Goal: Task Accomplishment & Management: Manage account settings

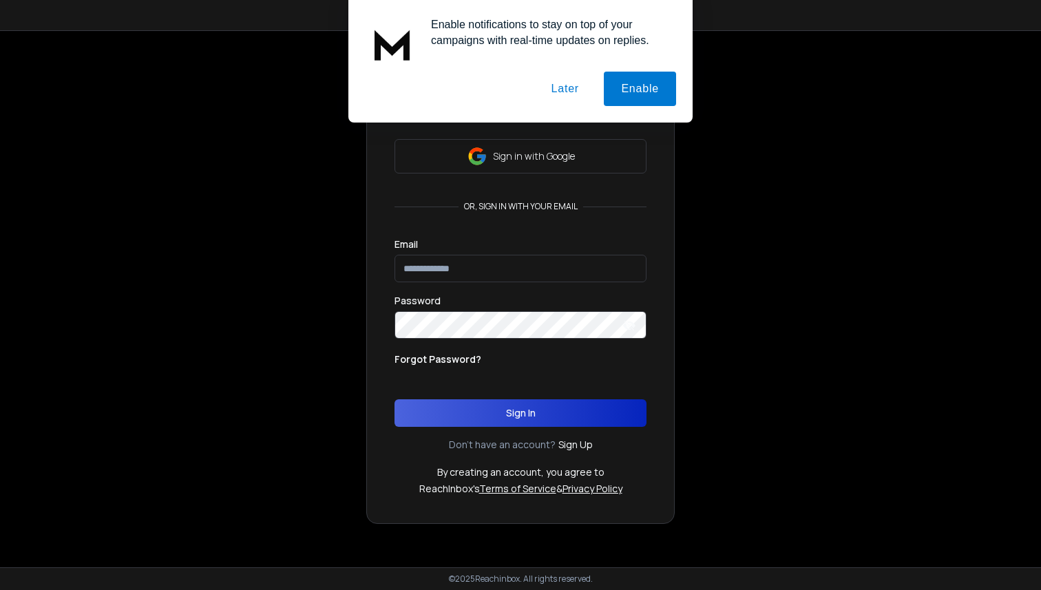
type input "**********"
click at [463, 418] on button "Sign In" at bounding box center [521, 413] width 252 height 28
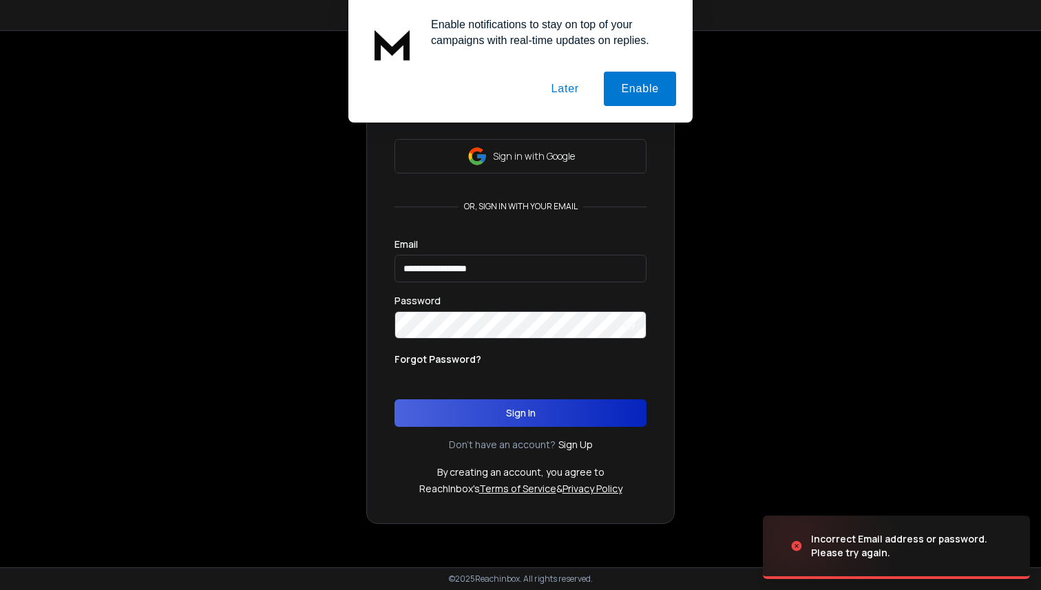
click at [561, 85] on button "Later" at bounding box center [565, 89] width 62 height 34
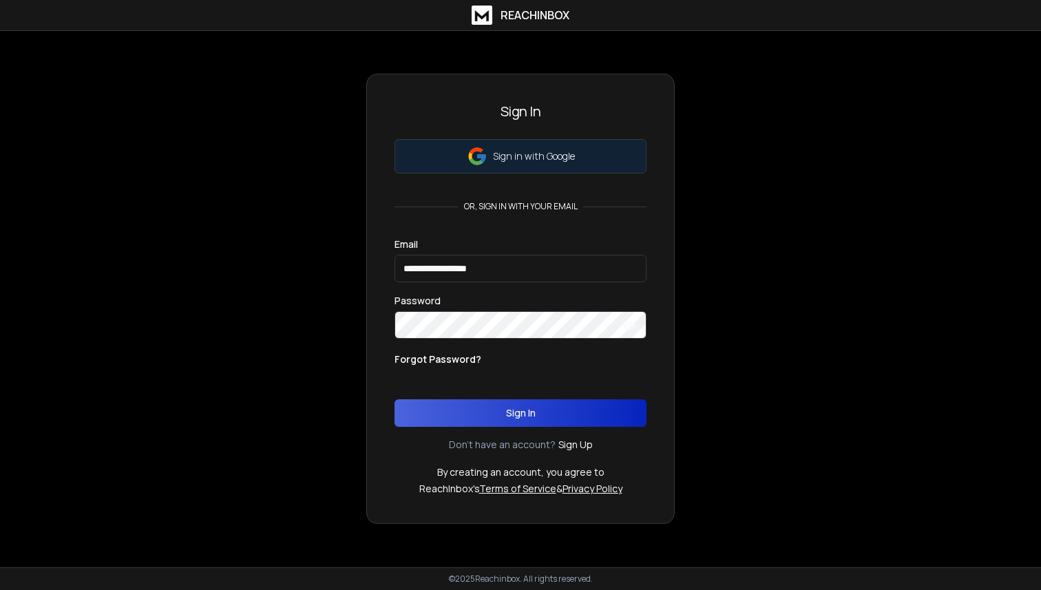
click at [538, 158] on p "Sign in with Google" at bounding box center [534, 156] width 82 height 14
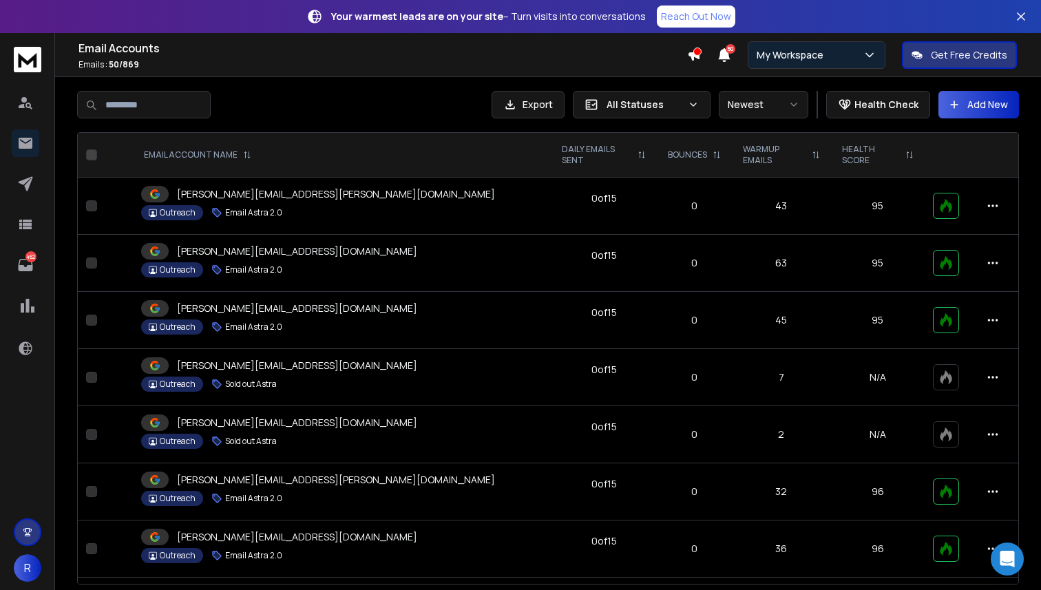
click at [828, 51] on p "My Workspace" at bounding box center [793, 55] width 72 height 14
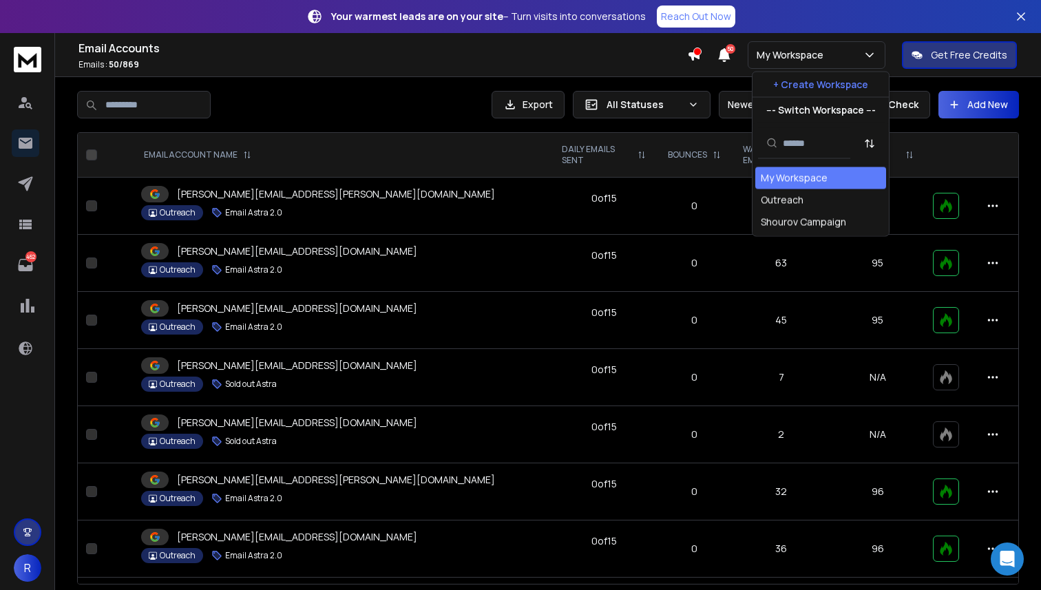
click at [808, 178] on div "My Workspace" at bounding box center [794, 178] width 67 height 14
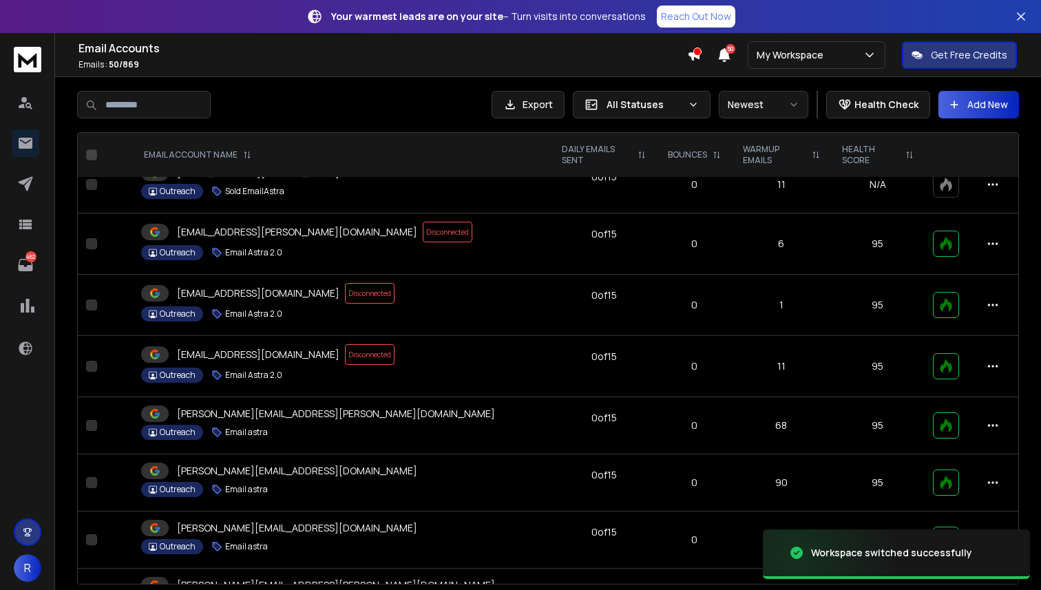
scroll to position [1927, 0]
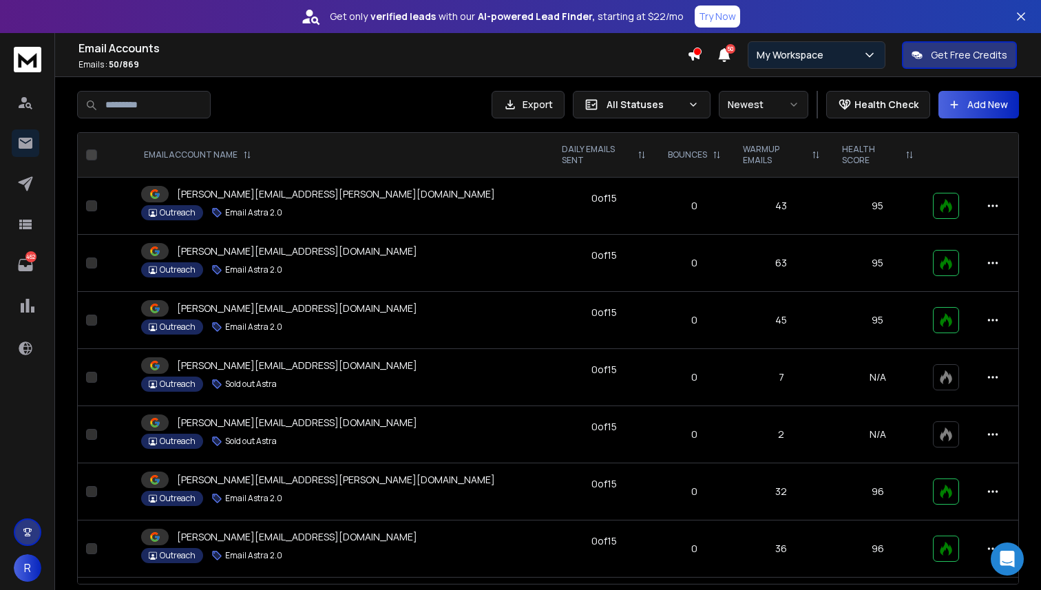
click at [850, 51] on div "My Workspace" at bounding box center [817, 55] width 120 height 14
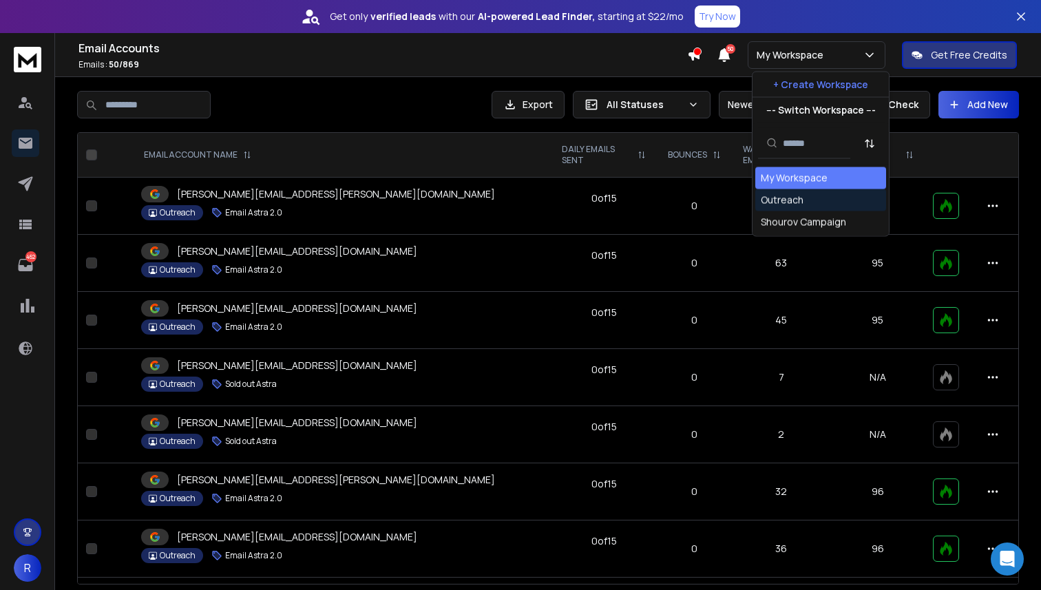
click at [783, 201] on div "Outreach" at bounding box center [782, 200] width 43 height 14
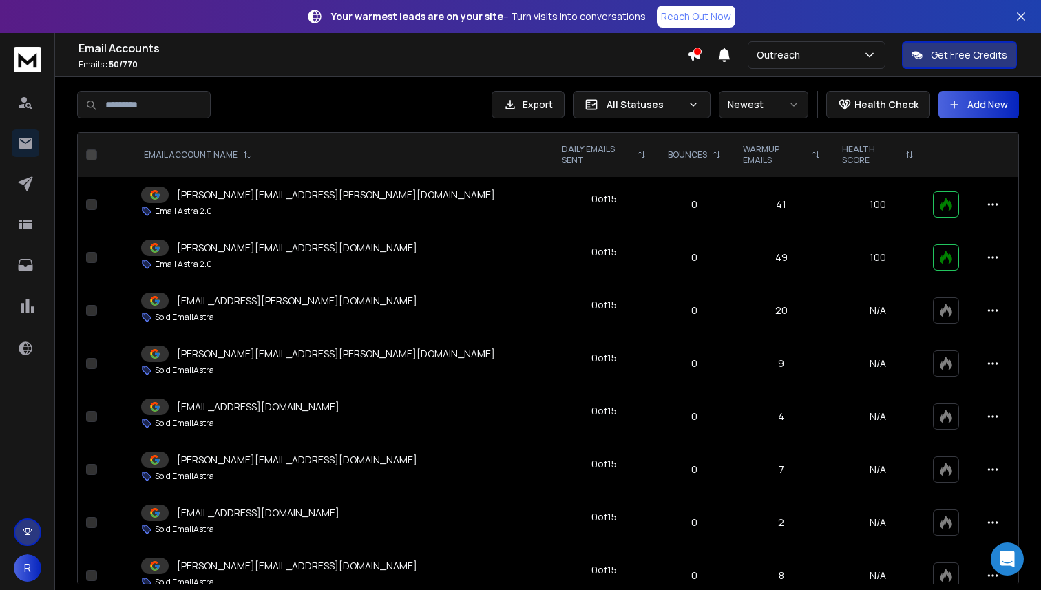
scroll to position [196, 0]
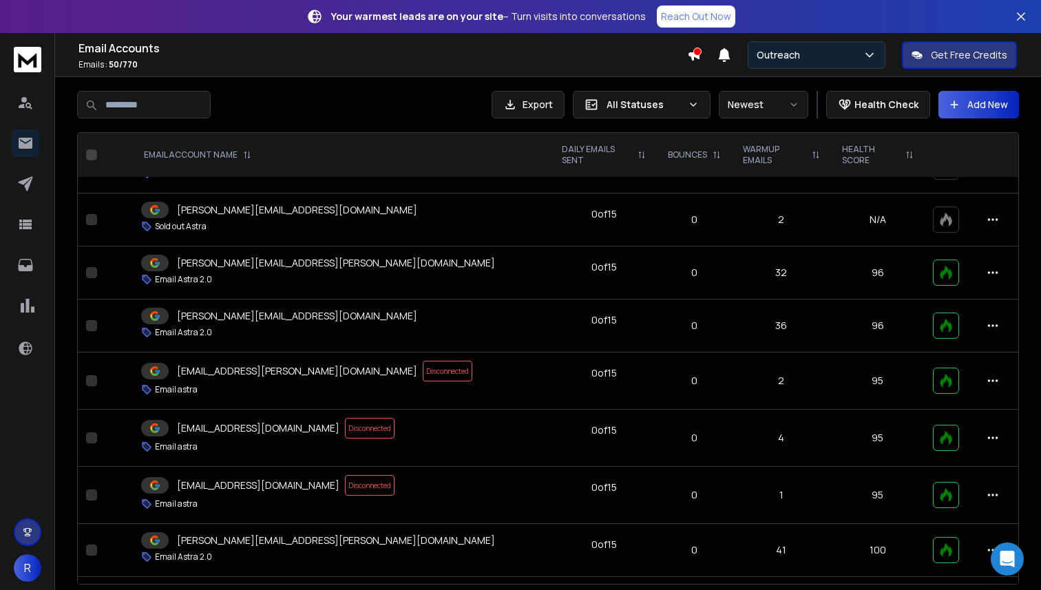
click at [860, 54] on div "Outreach" at bounding box center [817, 55] width 120 height 14
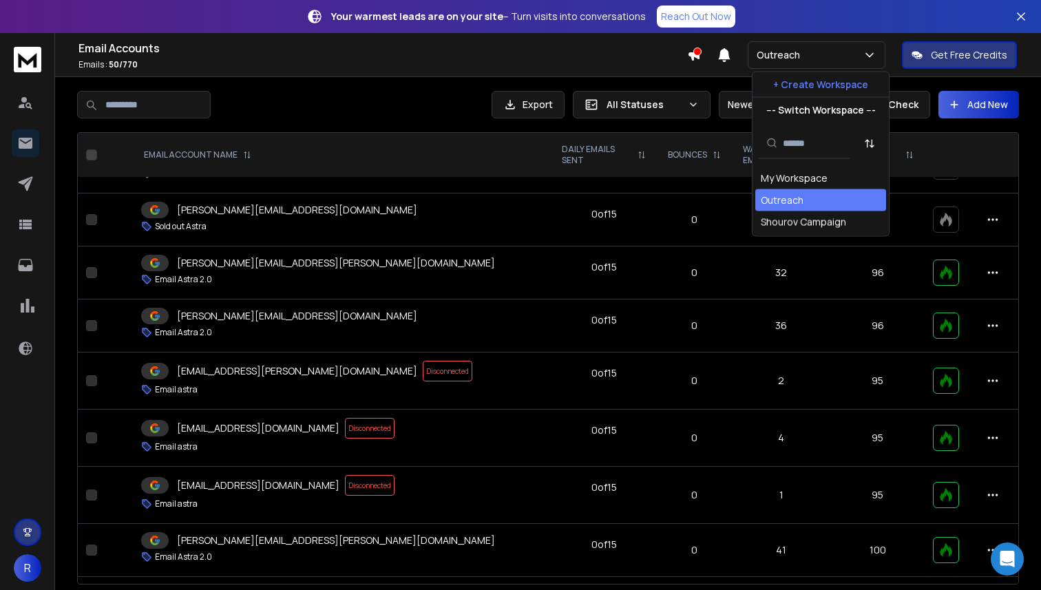
drag, startPoint x: 798, startPoint y: 179, endPoint x: 797, endPoint y: 210, distance: 31.0
click at [797, 210] on div "My Workspace Outreach Shourov Campaign" at bounding box center [820, 200] width 131 height 66
click at [813, 172] on div "My Workspace" at bounding box center [794, 178] width 67 height 14
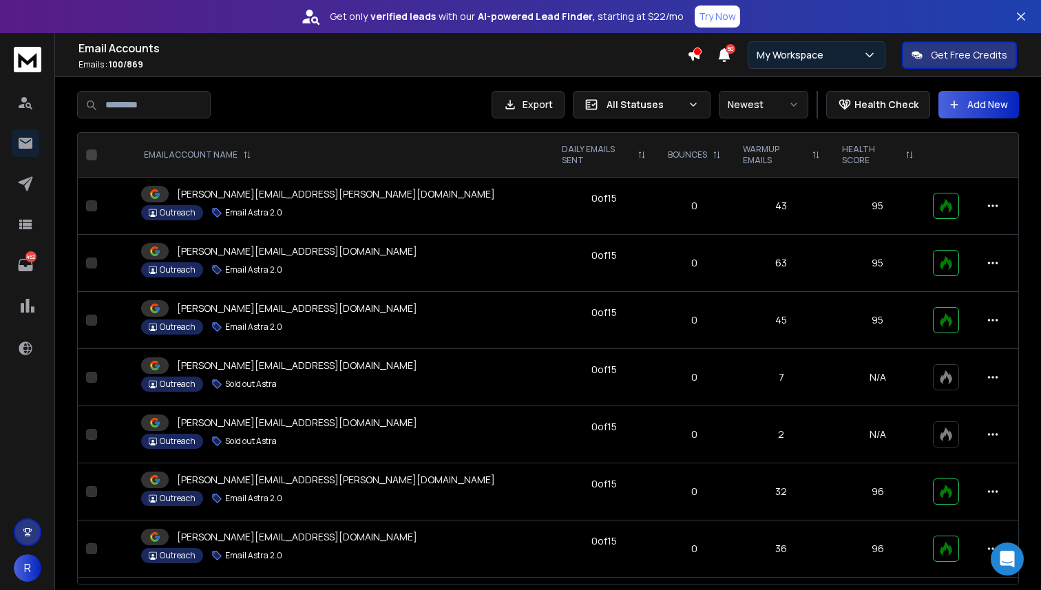
click at [857, 59] on div "My Workspace" at bounding box center [817, 55] width 120 height 14
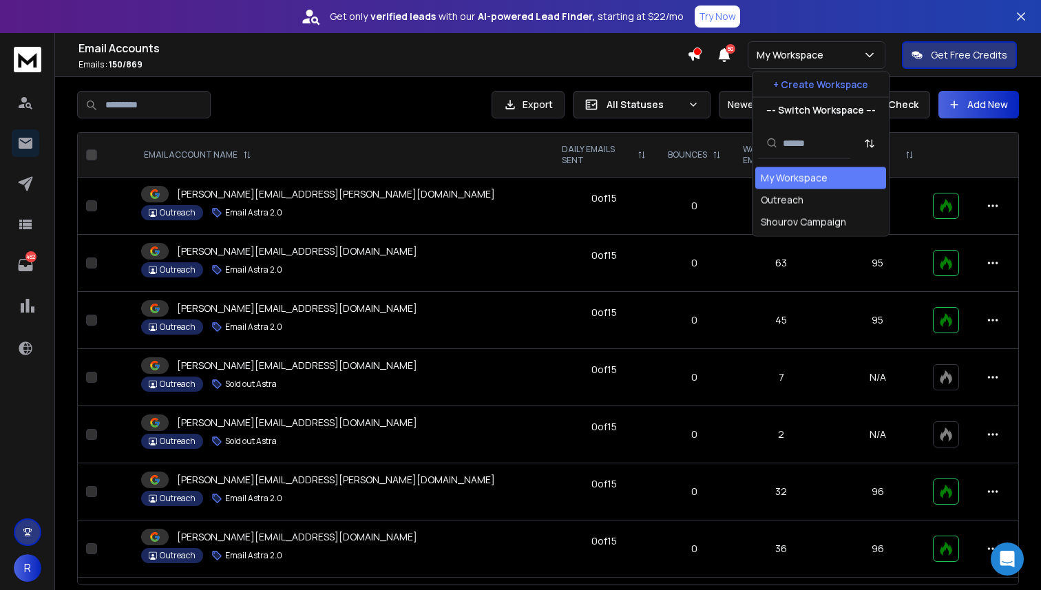
click at [383, 105] on div at bounding box center [280, 105] width 406 height 28
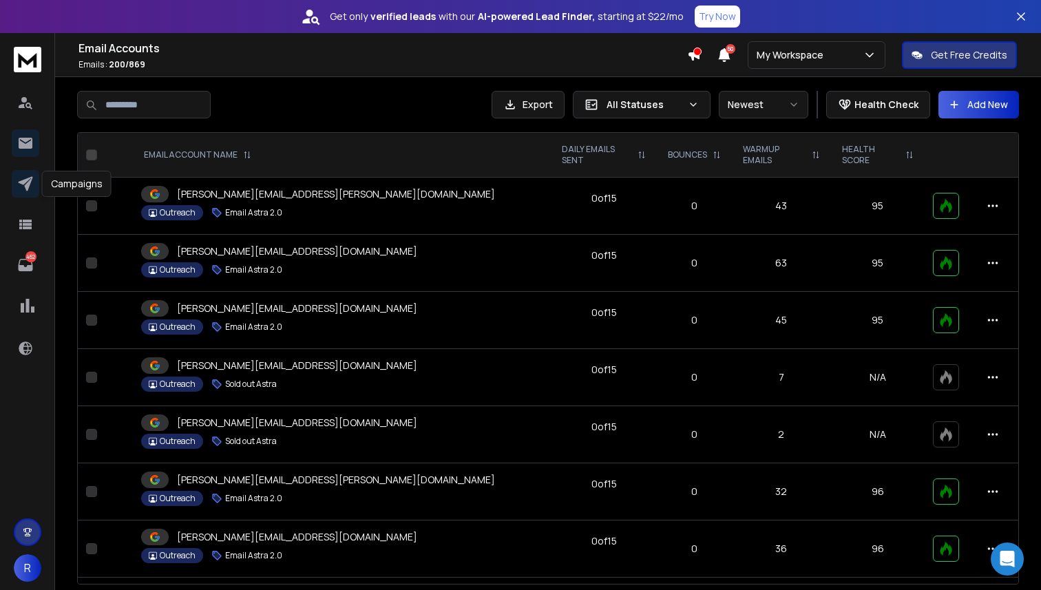
click at [23, 188] on icon at bounding box center [25, 184] width 17 height 17
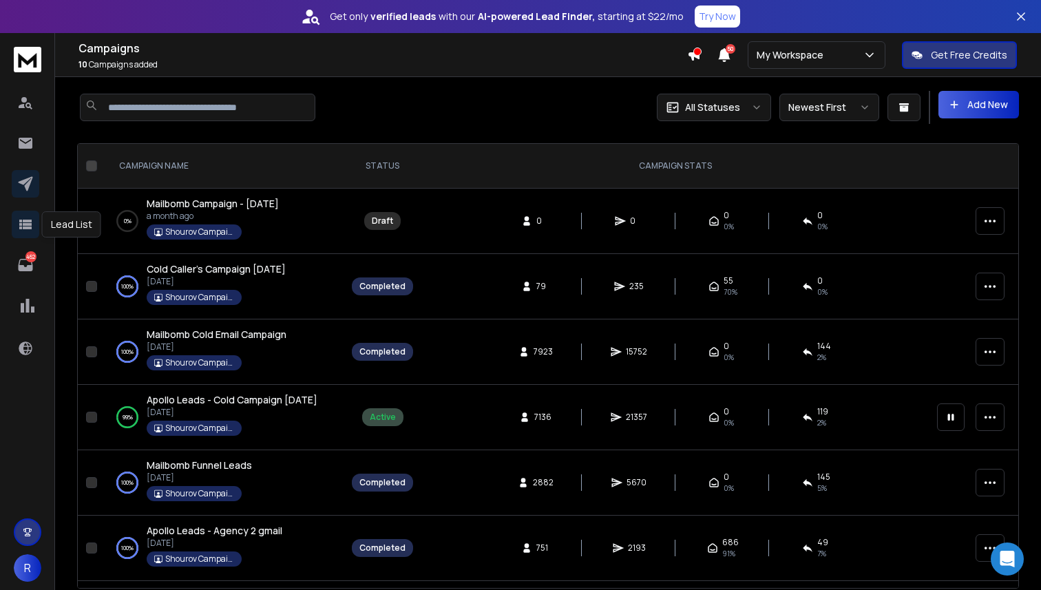
click at [26, 228] on icon at bounding box center [25, 225] width 12 height 10
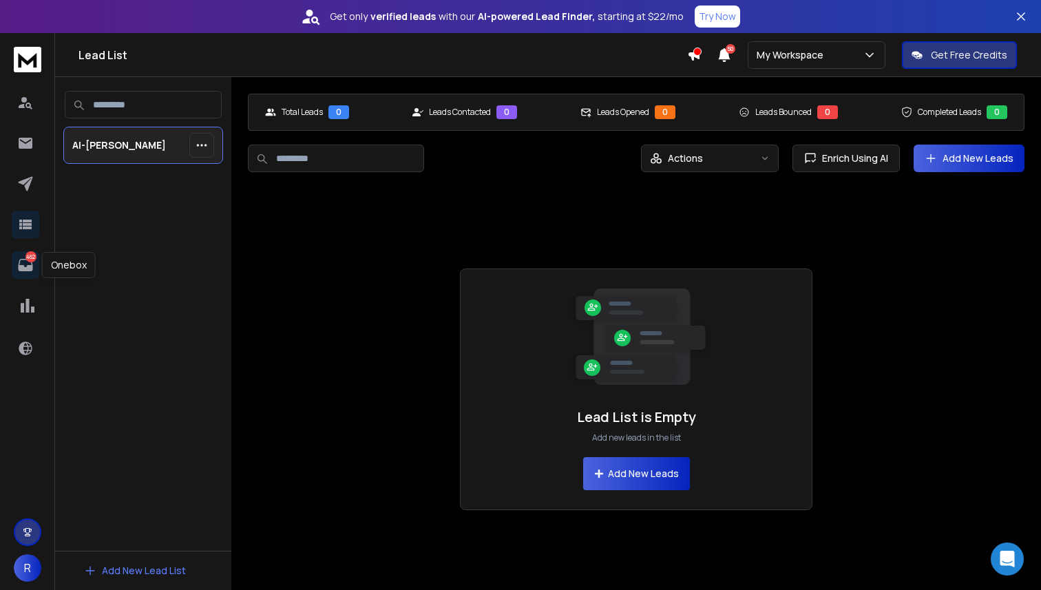
click at [28, 266] on icon at bounding box center [25, 265] width 14 height 12
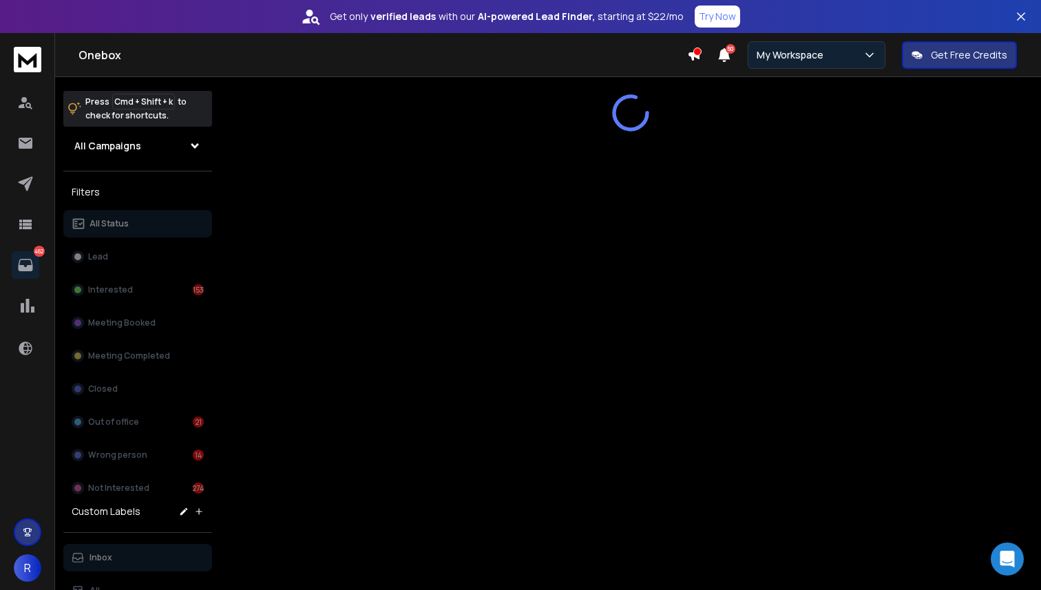
click at [850, 56] on div "My Workspace" at bounding box center [817, 55] width 120 height 14
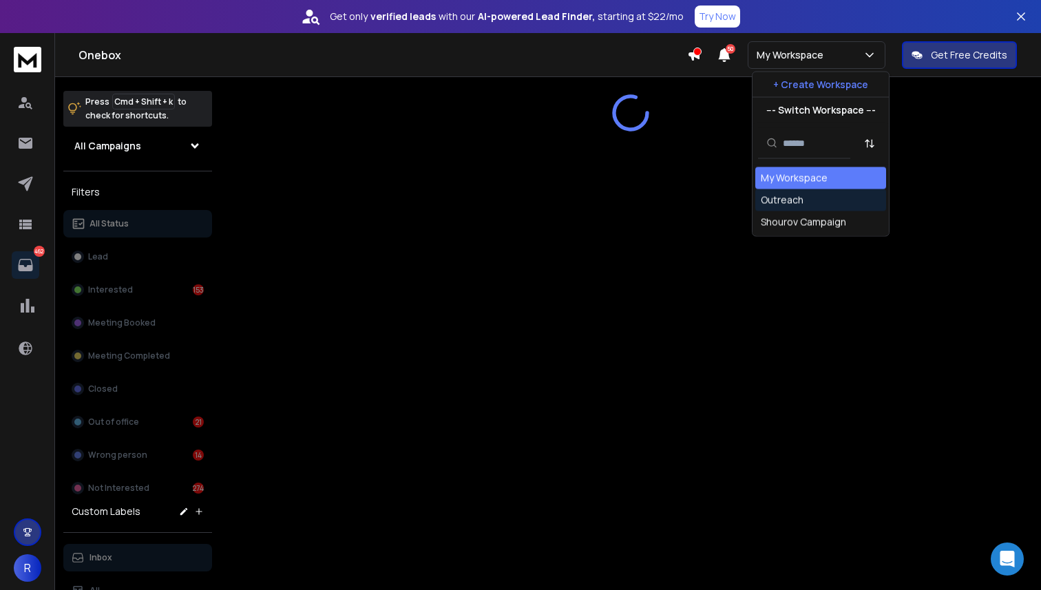
click at [805, 207] on div "Outreach" at bounding box center [820, 200] width 131 height 22
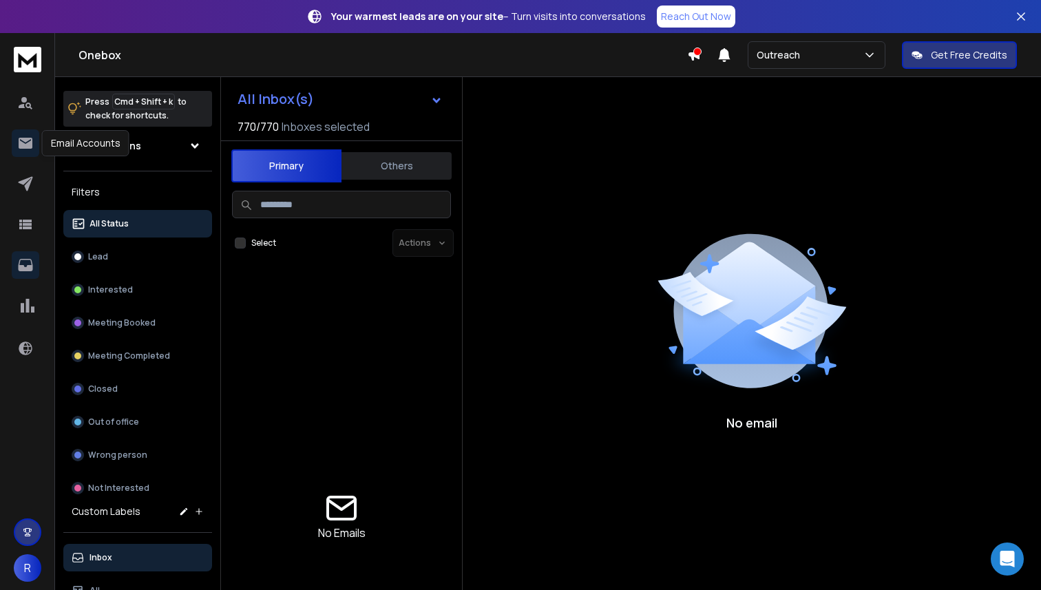
click at [20, 141] on icon at bounding box center [26, 143] width 14 height 11
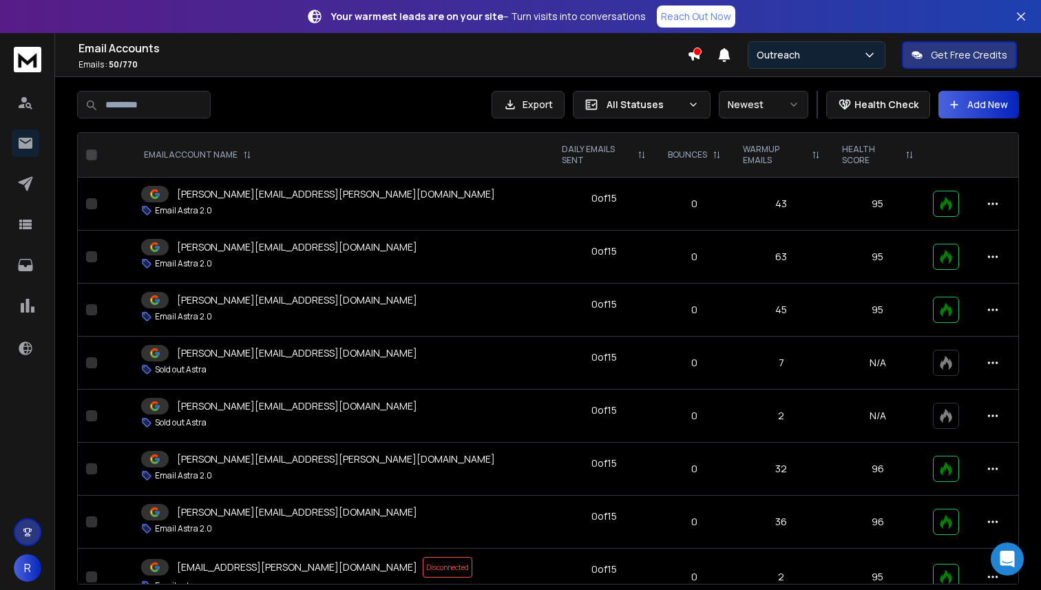
click at [821, 57] on div "Outreach" at bounding box center [817, 55] width 120 height 14
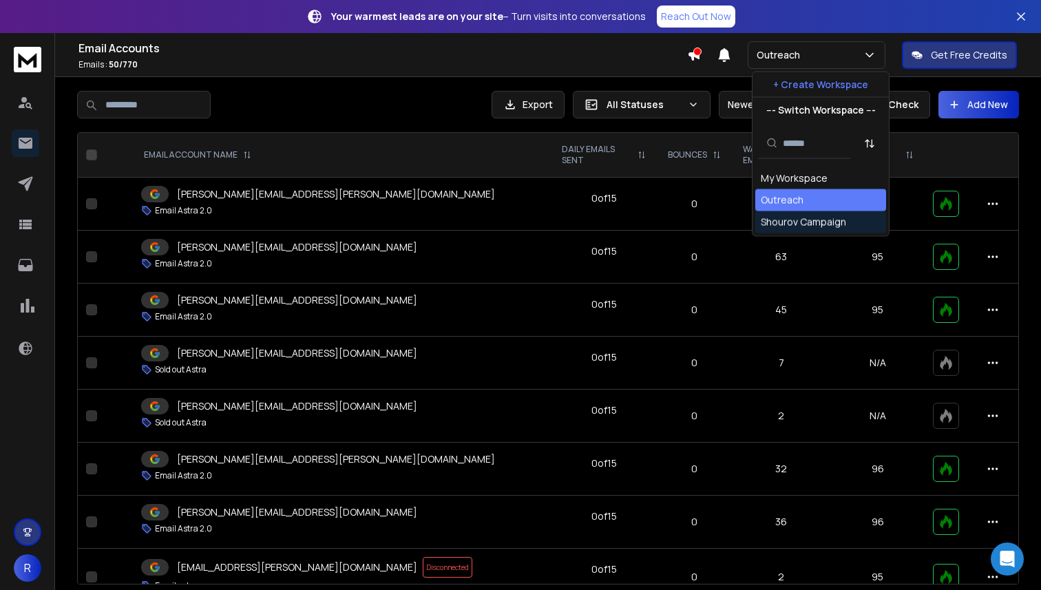
click at [805, 225] on div "Shourov Campaign" at bounding box center [803, 223] width 85 height 14
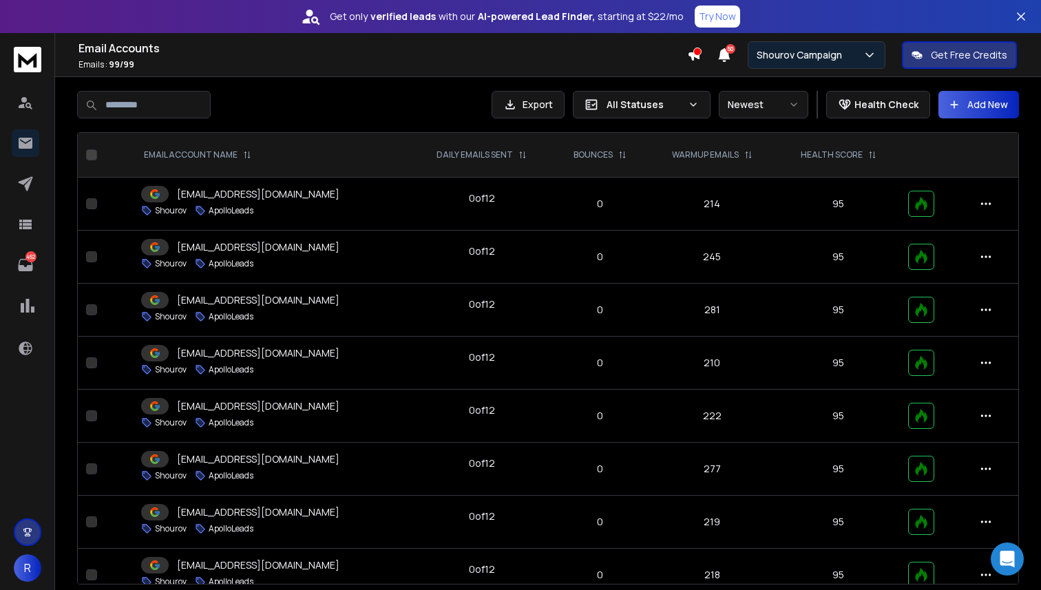
click at [846, 59] on p "Shourov Campaign" at bounding box center [802, 55] width 91 height 14
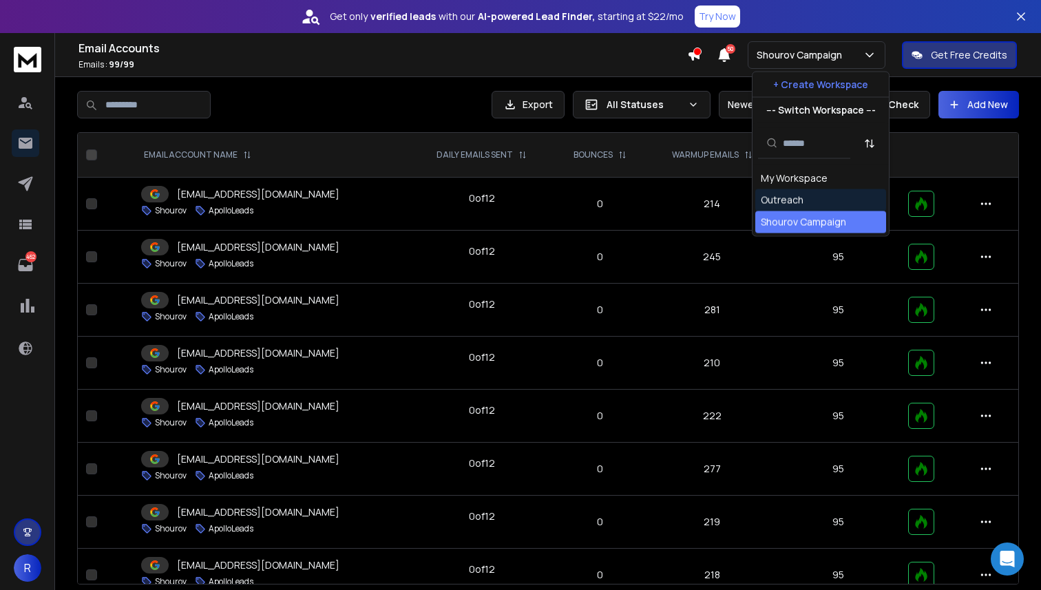
click at [783, 202] on div "Outreach" at bounding box center [782, 200] width 43 height 14
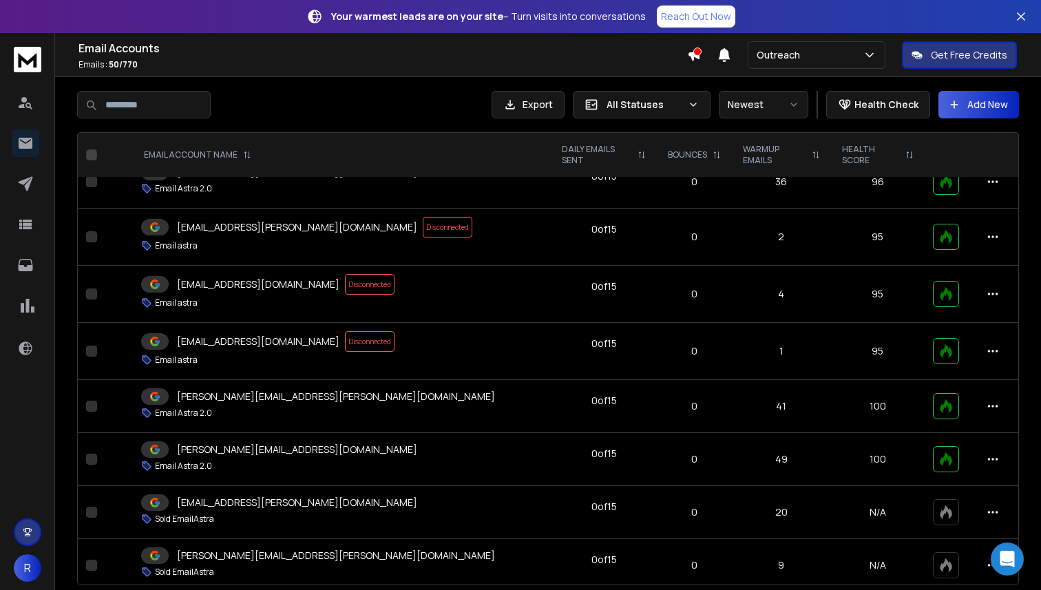
scroll to position [335, 0]
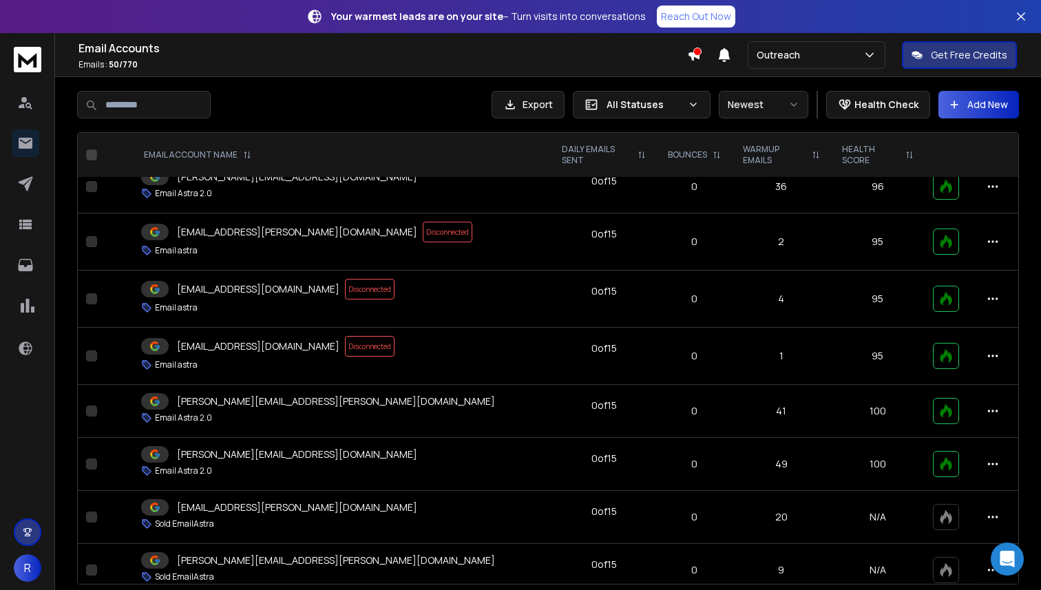
click at [642, 110] on p "All Statuses" at bounding box center [645, 105] width 76 height 14
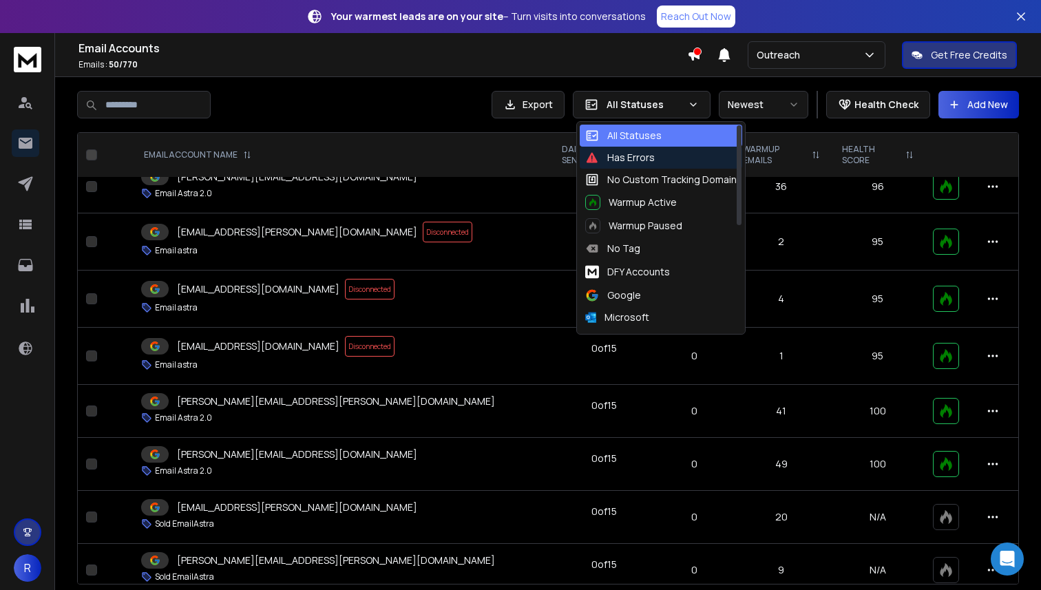
click at [649, 151] on div "Has Errors" at bounding box center [620, 158] width 70 height 14
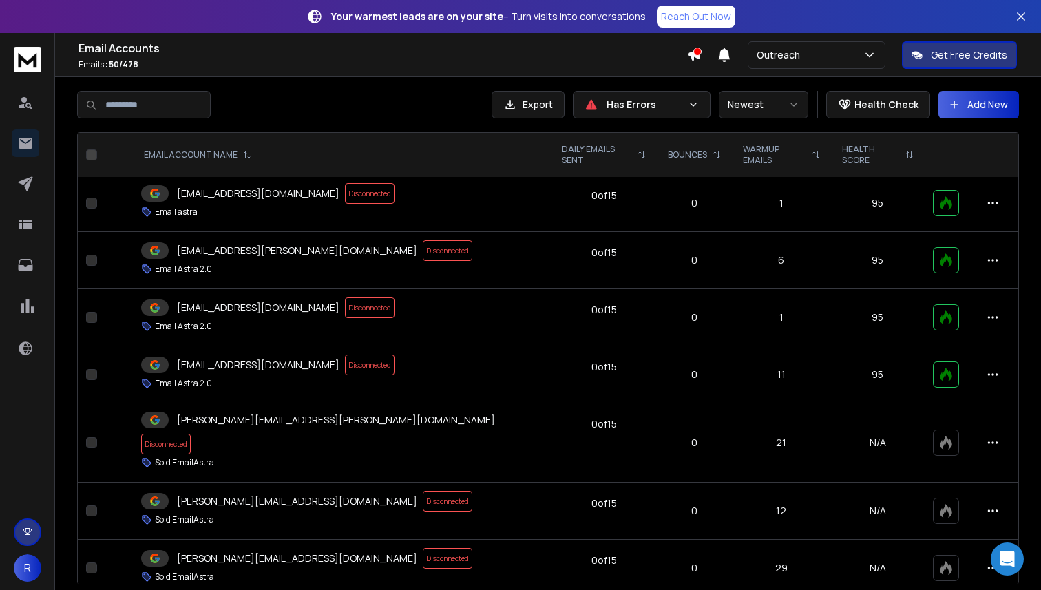
scroll to position [0, 0]
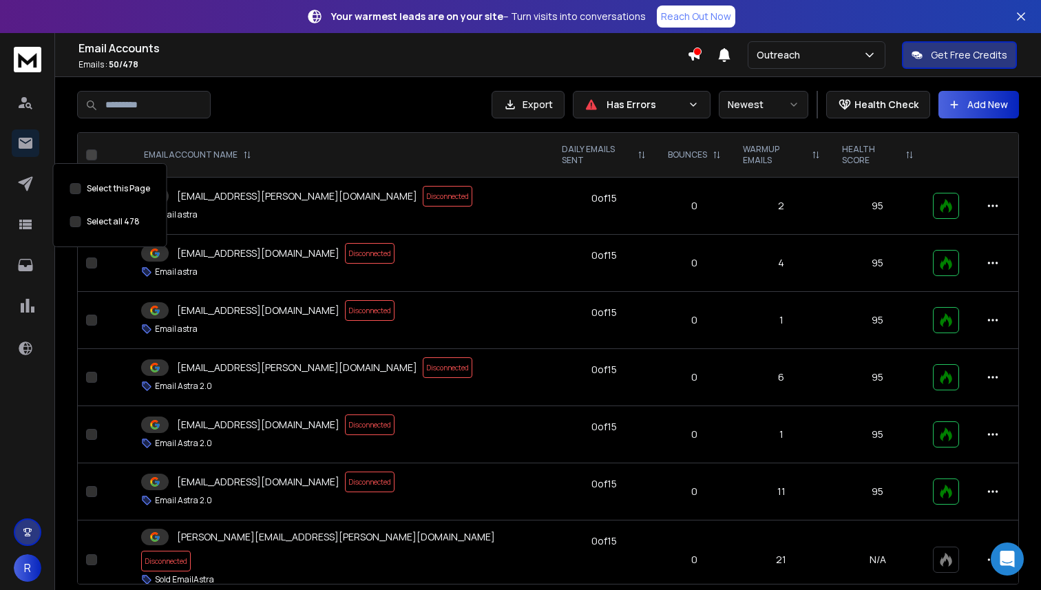
click at [76, 222] on button "Select this Page" at bounding box center [75, 221] width 11 height 11
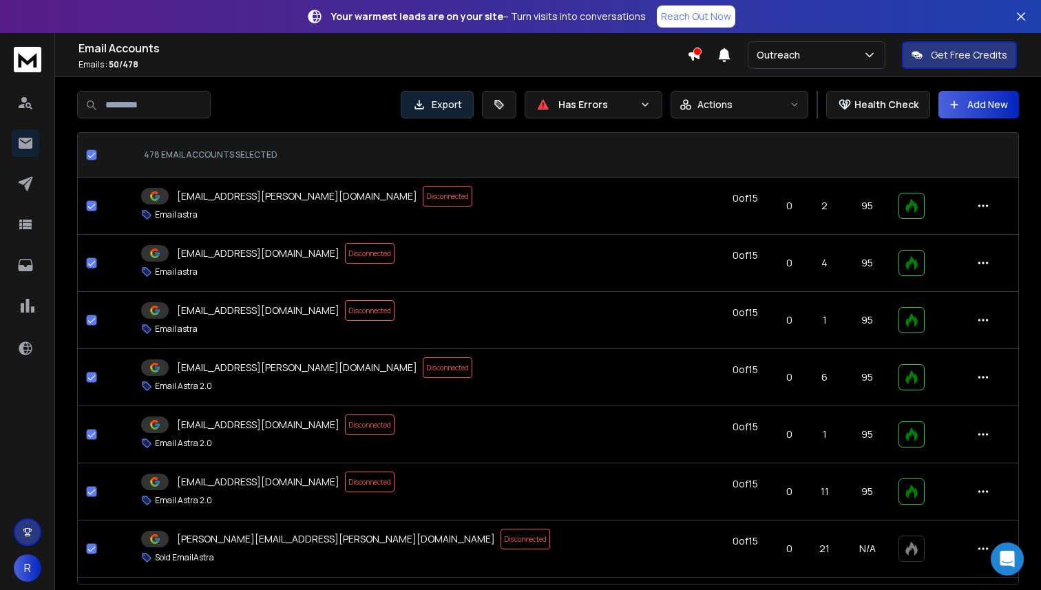
click at [434, 107] on button "Export" at bounding box center [437, 105] width 73 height 28
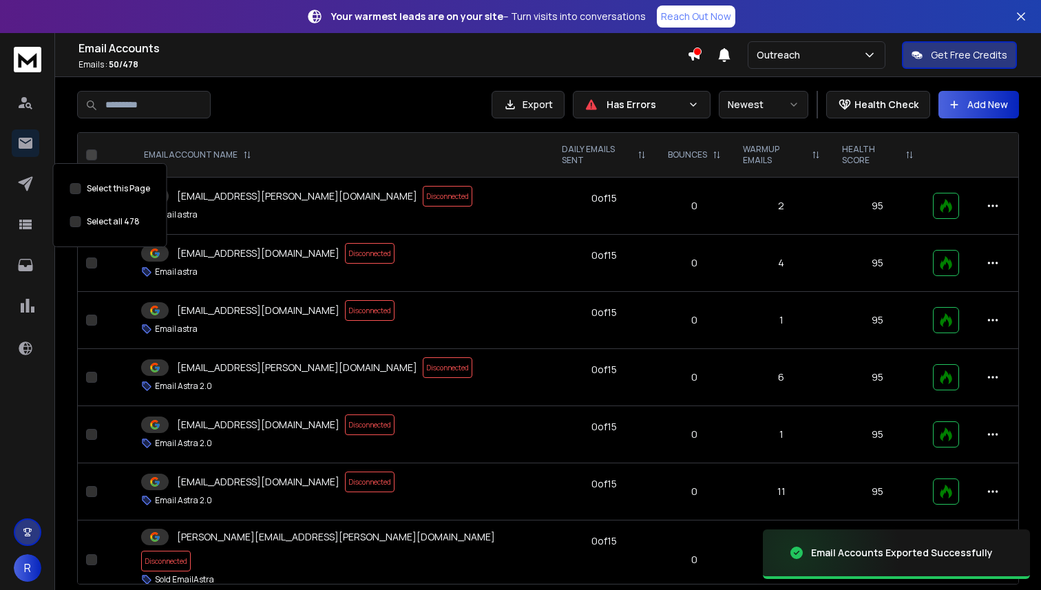
click at [87, 153] on button "Select this Page" at bounding box center [91, 154] width 11 height 11
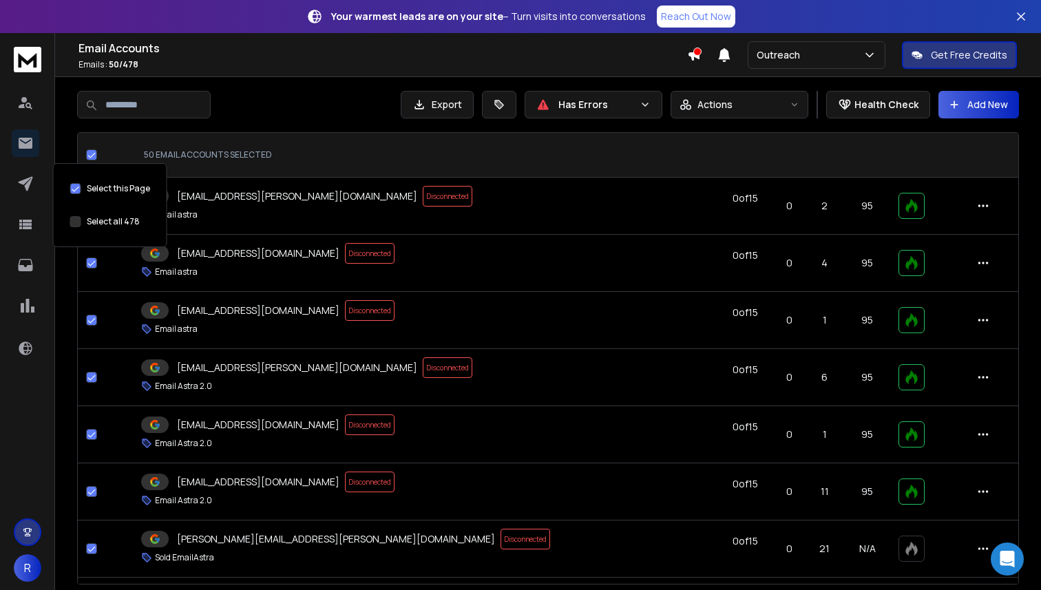
click at [77, 220] on button "Select this Page" at bounding box center [75, 221] width 11 height 11
click at [587, 62] on p "Emails : 50 / 478" at bounding box center [383, 64] width 609 height 11
click at [516, 32] on div "Your warmest leads are on your site – Turn visits into conversations Reach Out …" at bounding box center [520, 16] width 1041 height 33
click at [757, 108] on div "Actions" at bounding box center [732, 105] width 105 height 14
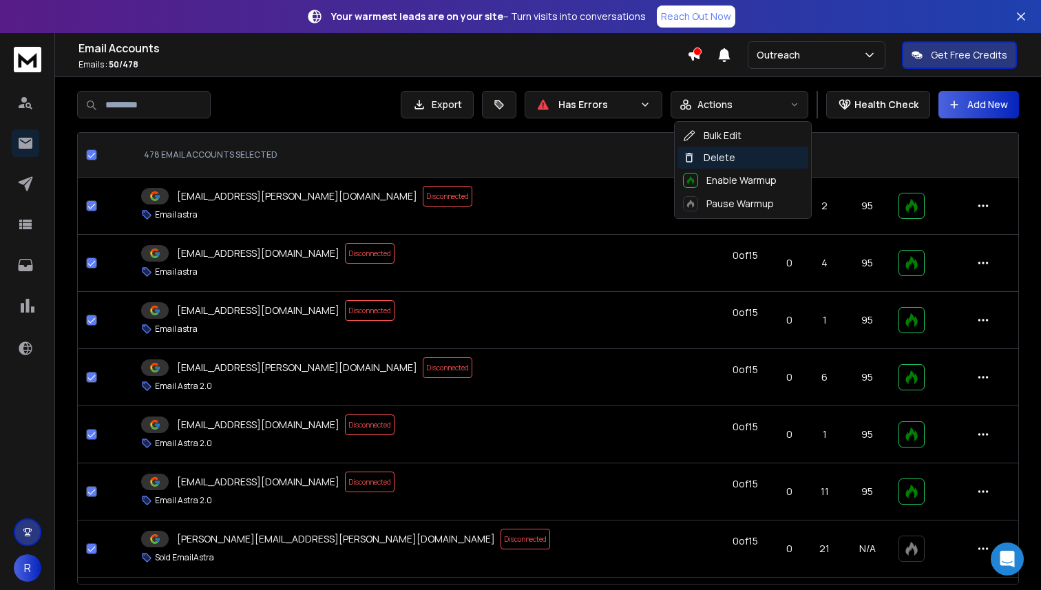
click at [724, 156] on div "Delete" at bounding box center [709, 158] width 52 height 14
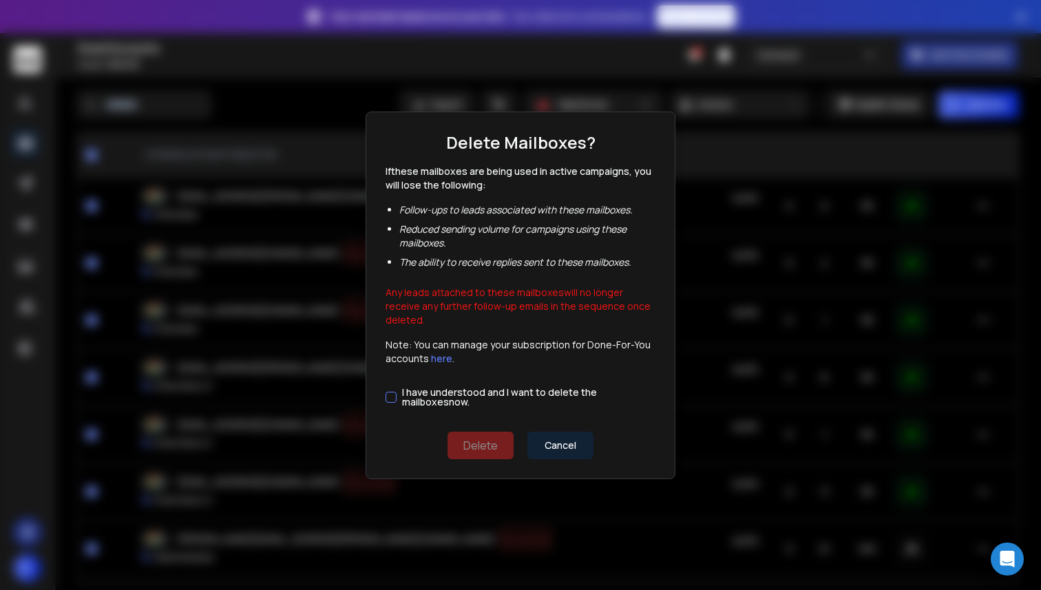
click at [384, 386] on div "Delete Mailboxes? If these mailboxes are being used in active campaigns, you wi…" at bounding box center [521, 296] width 310 height 368
click at [390, 392] on button "I have understood and I want to delete the mailbox es now." at bounding box center [391, 397] width 11 height 11
click at [487, 437] on button "Delete" at bounding box center [481, 446] width 66 height 28
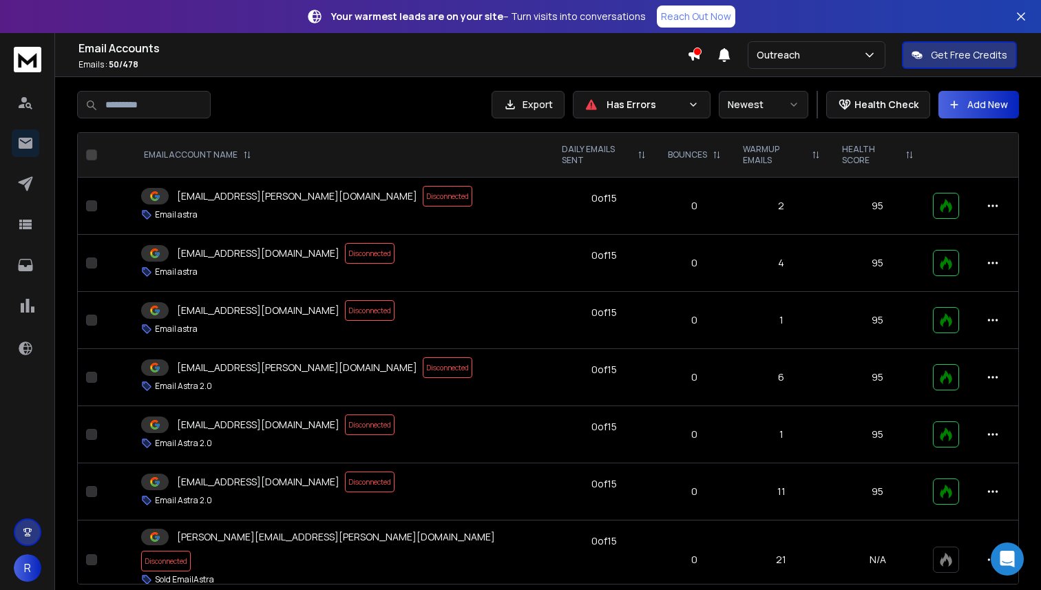
click at [634, 106] on p "Has Errors" at bounding box center [645, 105] width 76 height 14
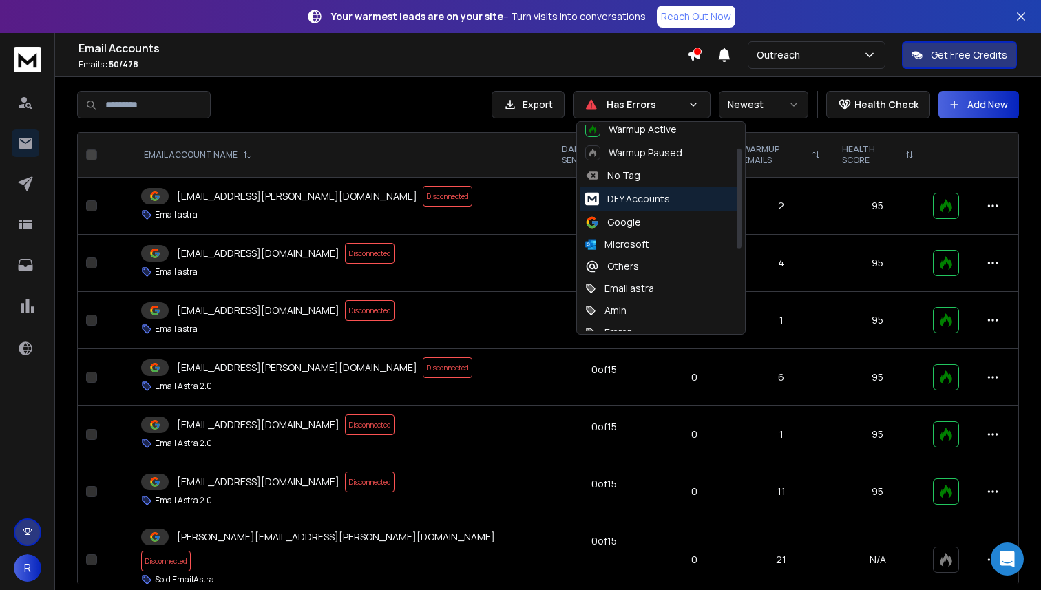
scroll to position [92, 0]
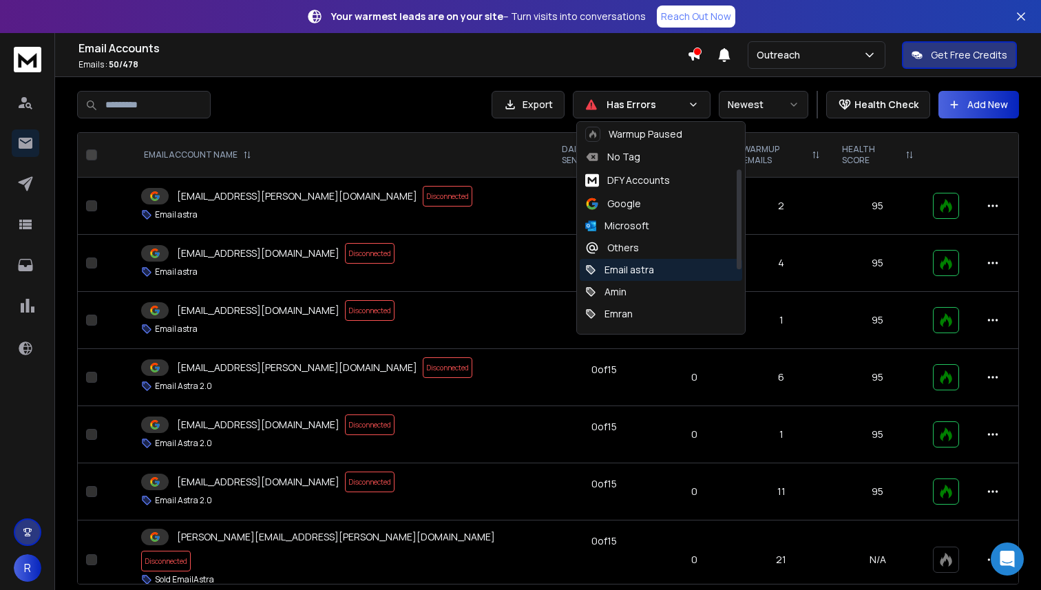
click at [644, 271] on div "Email astra" at bounding box center [619, 270] width 69 height 14
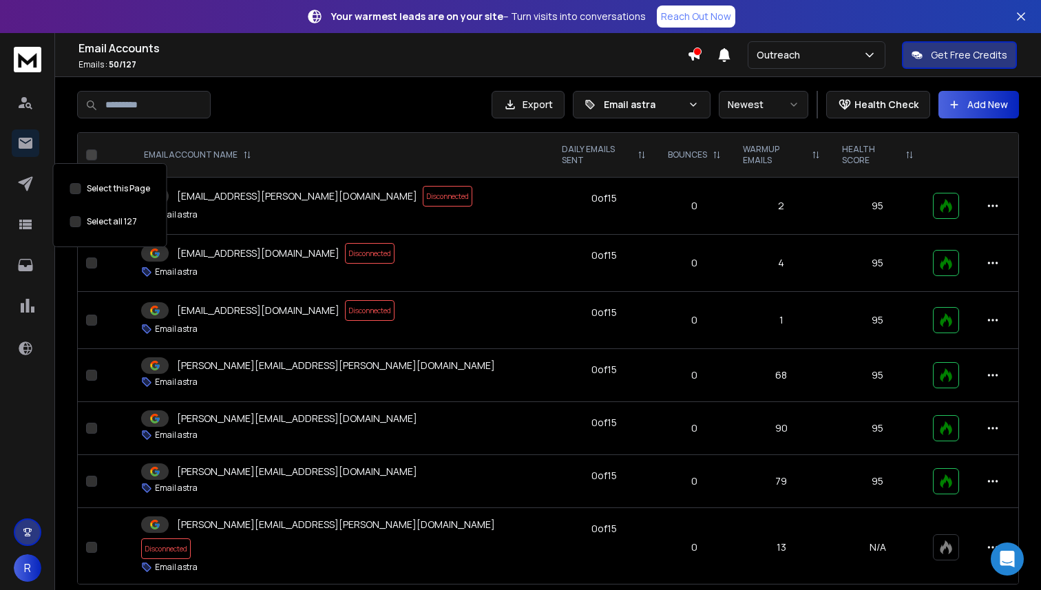
click at [69, 223] on div "Select this Page Select all 127" at bounding box center [110, 205] width 96 height 72
click at [71, 220] on button "Select this Page" at bounding box center [75, 221] width 11 height 11
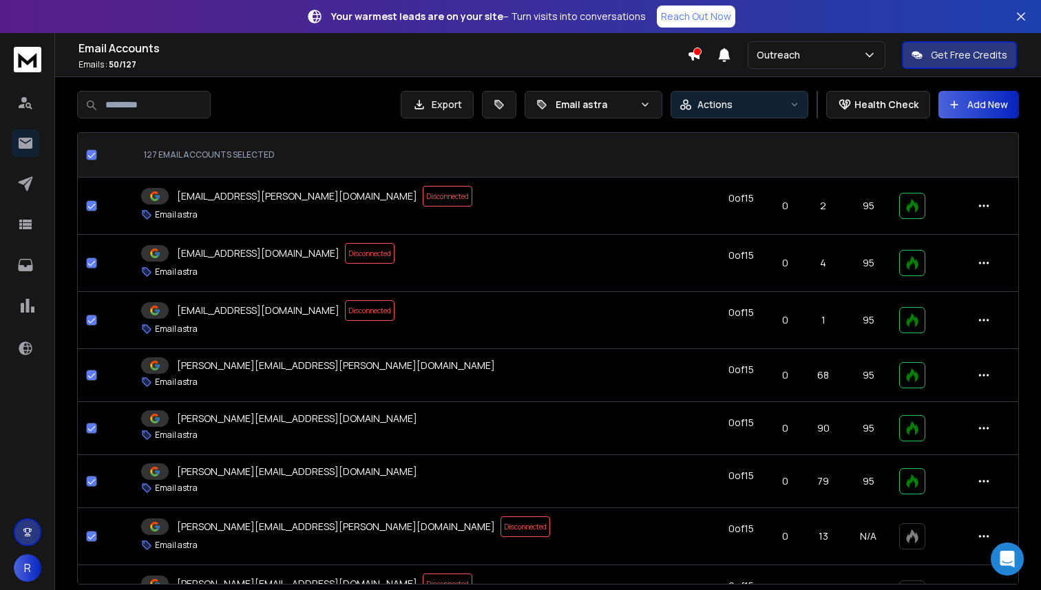
click at [715, 107] on p "Actions" at bounding box center [715, 105] width 35 height 14
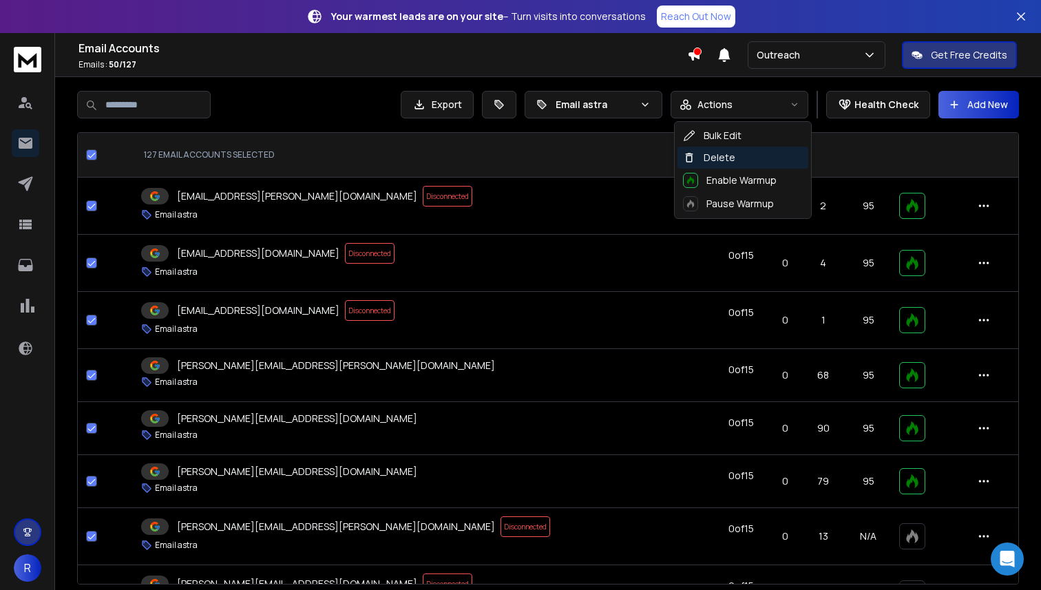
click at [723, 154] on div "Delete" at bounding box center [709, 158] width 52 height 14
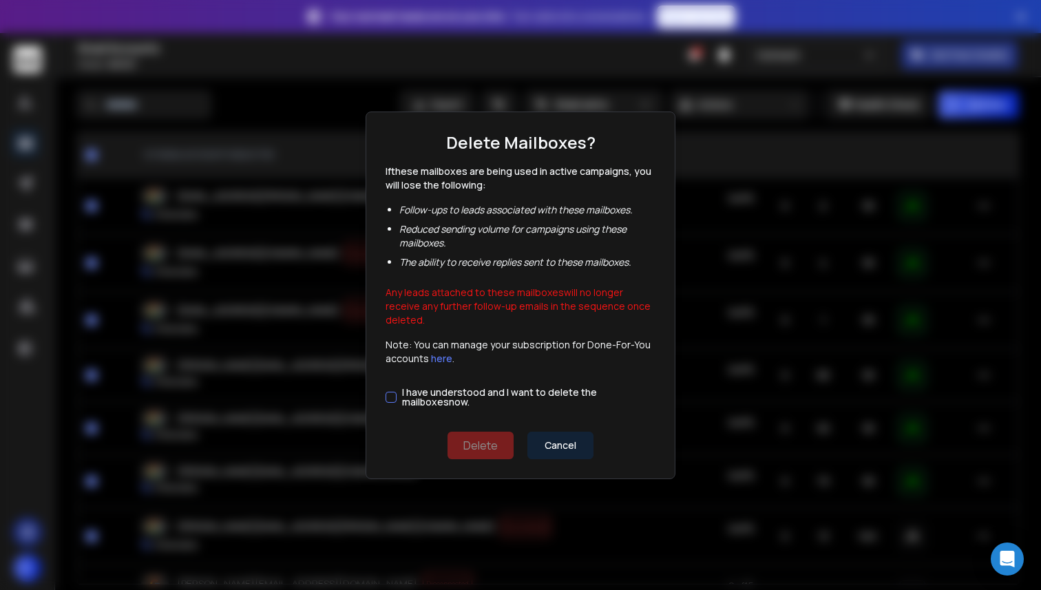
click at [393, 392] on button "I have understood and I want to delete the mailbox es now." at bounding box center [391, 397] width 11 height 11
drag, startPoint x: 559, startPoint y: 435, endPoint x: 488, endPoint y: 436, distance: 70.9
click at [488, 436] on div "Delete Cancel" at bounding box center [521, 446] width 146 height 28
click at [488, 436] on button "Delete" at bounding box center [481, 446] width 66 height 28
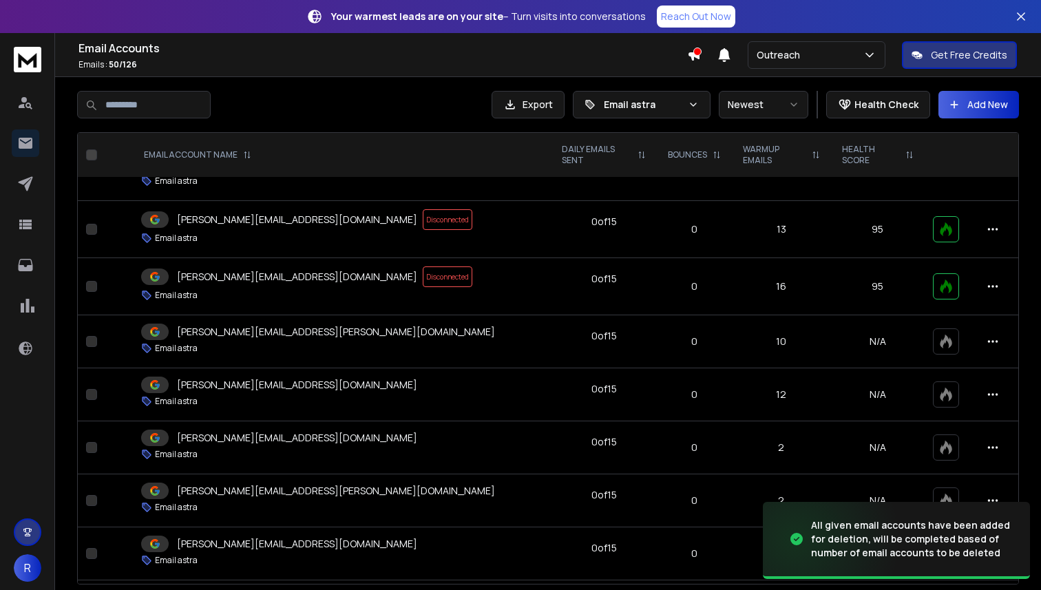
scroll to position [0, 0]
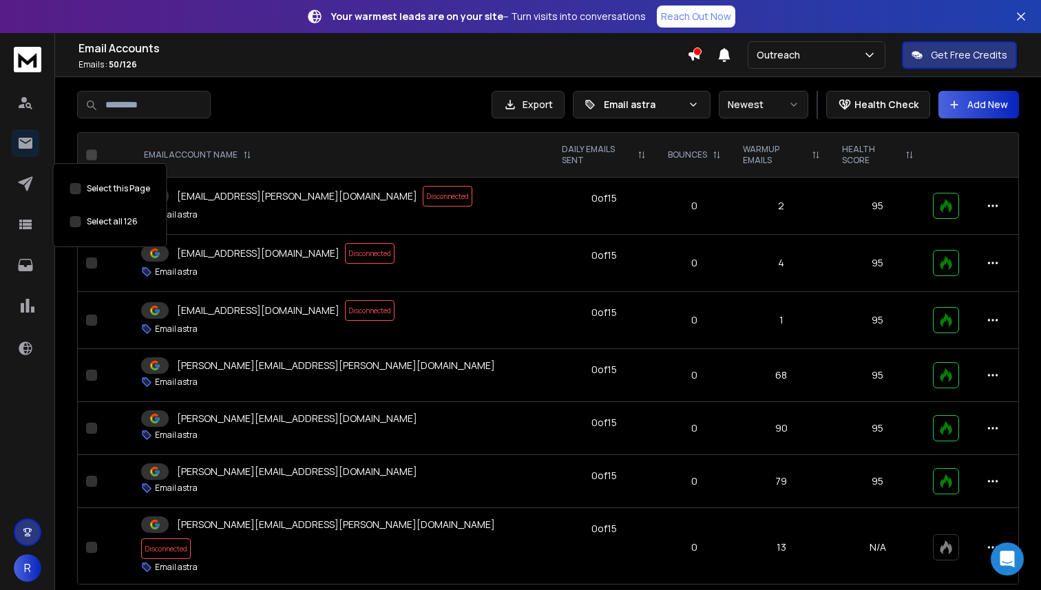
click at [73, 220] on button "Select this Page" at bounding box center [75, 221] width 11 height 11
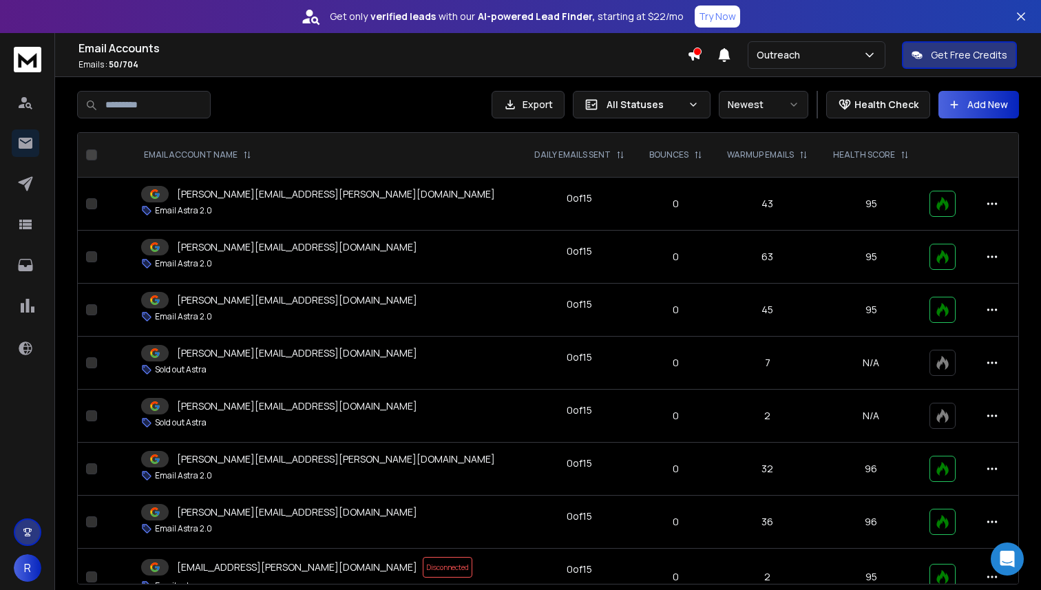
click at [875, 69] on div "Email Accounts Emails : 50 / 704 Outreach Get Free Credits" at bounding box center [520, 55] width 1041 height 44
click at [163, 211] on p "Email Astra 2.0" at bounding box center [183, 210] width 57 height 11
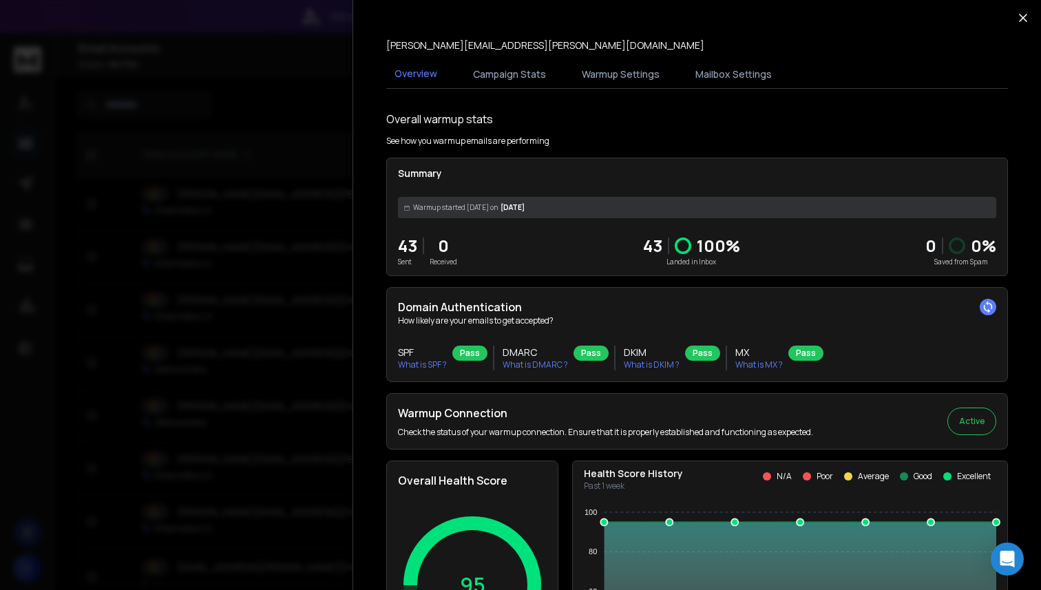
click at [1020, 15] on icon "button" at bounding box center [1023, 17] width 7 height 7
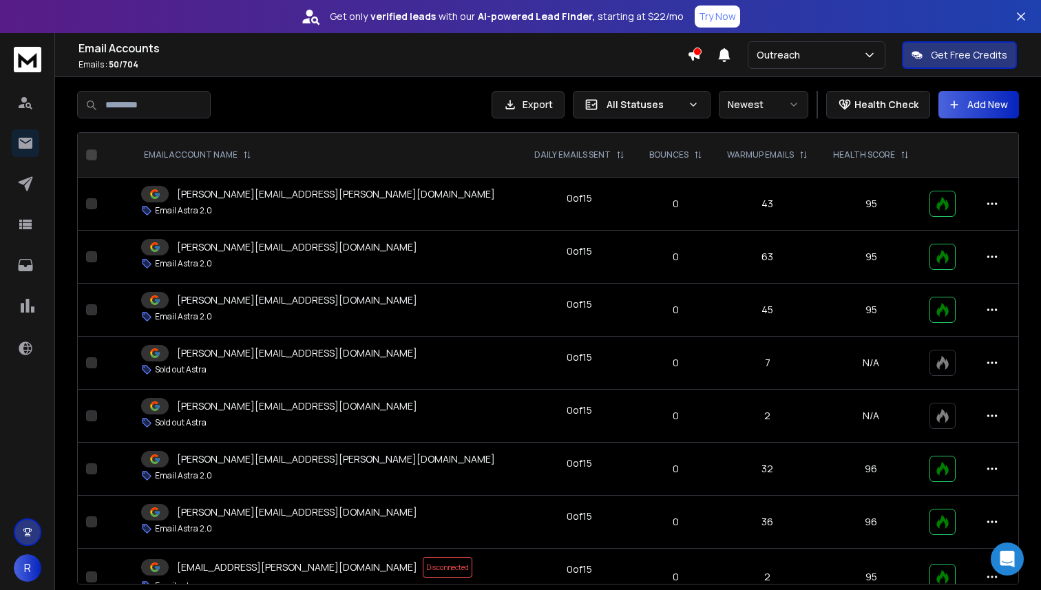
click at [653, 109] on p "All Statuses" at bounding box center [645, 105] width 76 height 14
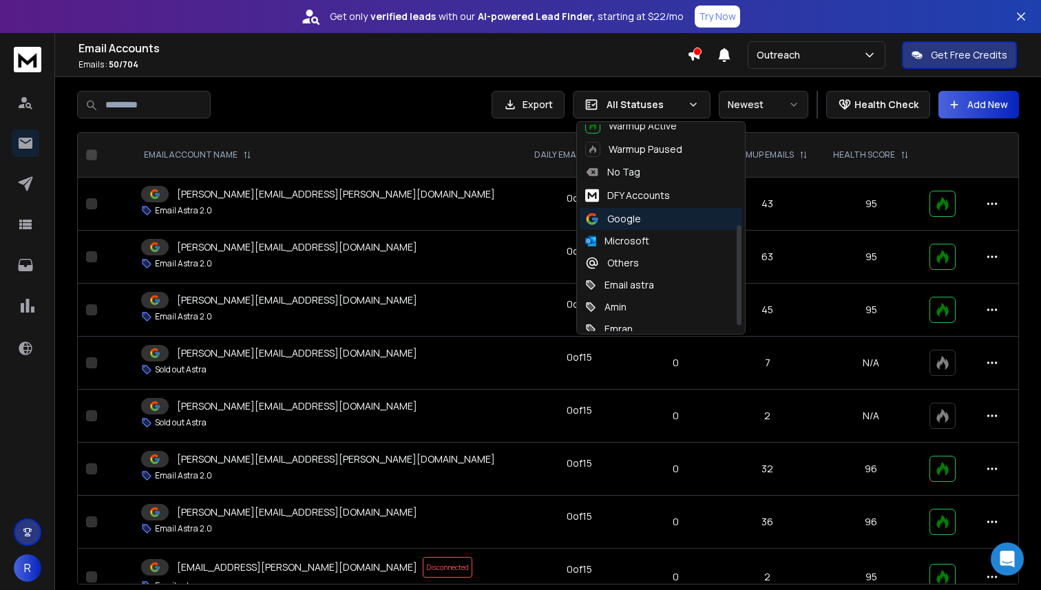
scroll to position [218, 0]
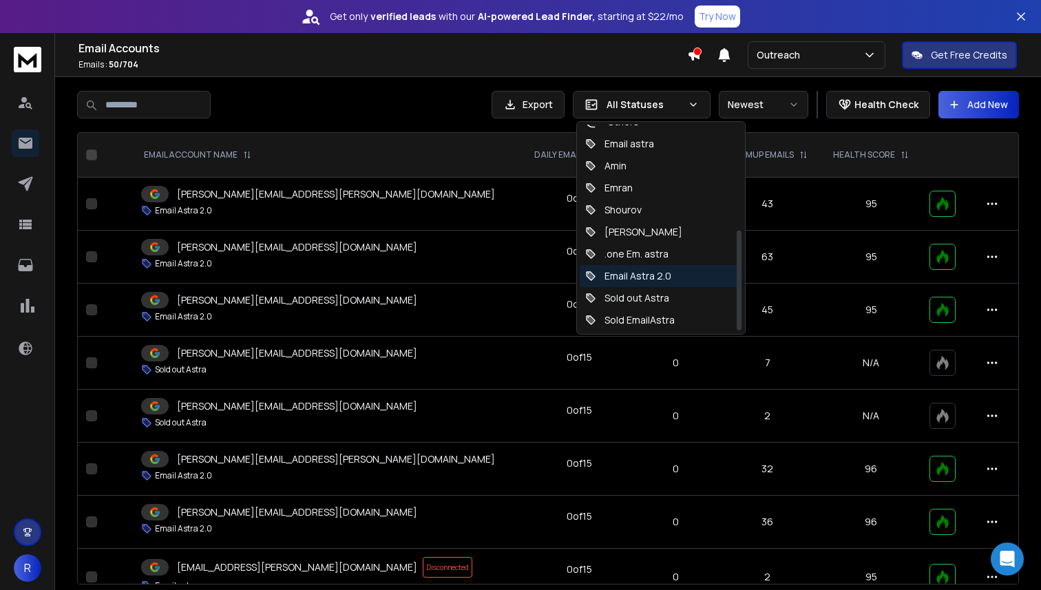
click at [649, 278] on div "Email Astra 2.0" at bounding box center [628, 276] width 86 height 14
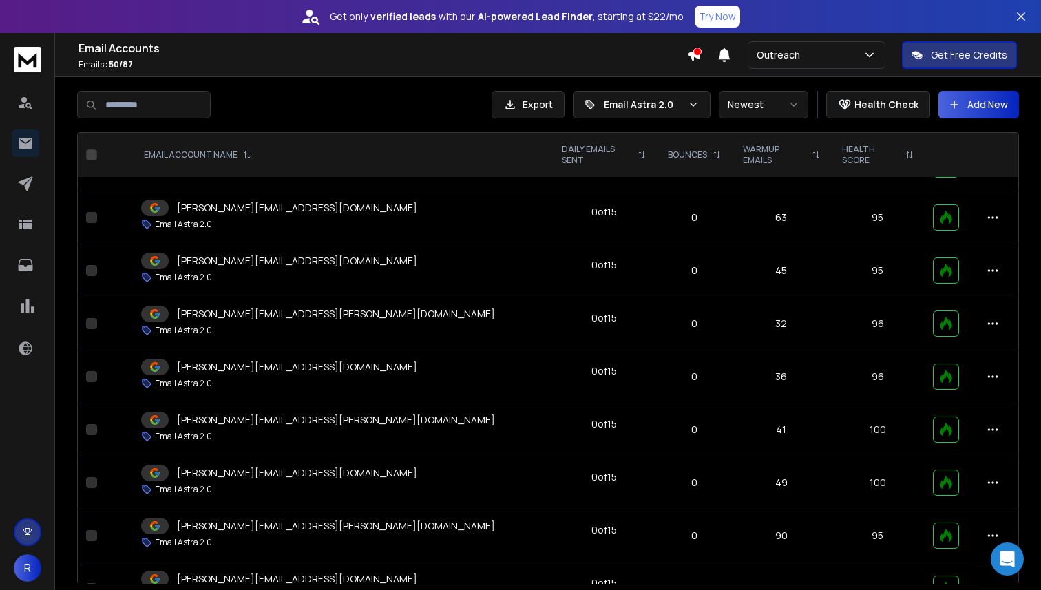
scroll to position [0, 0]
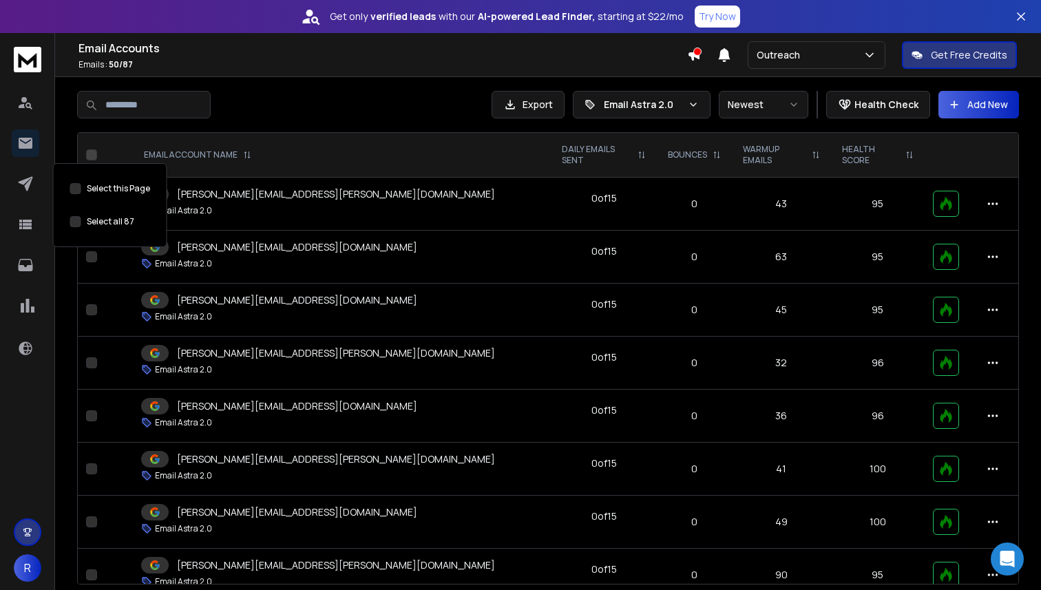
click at [79, 220] on button "Select this Page" at bounding box center [75, 221] width 11 height 11
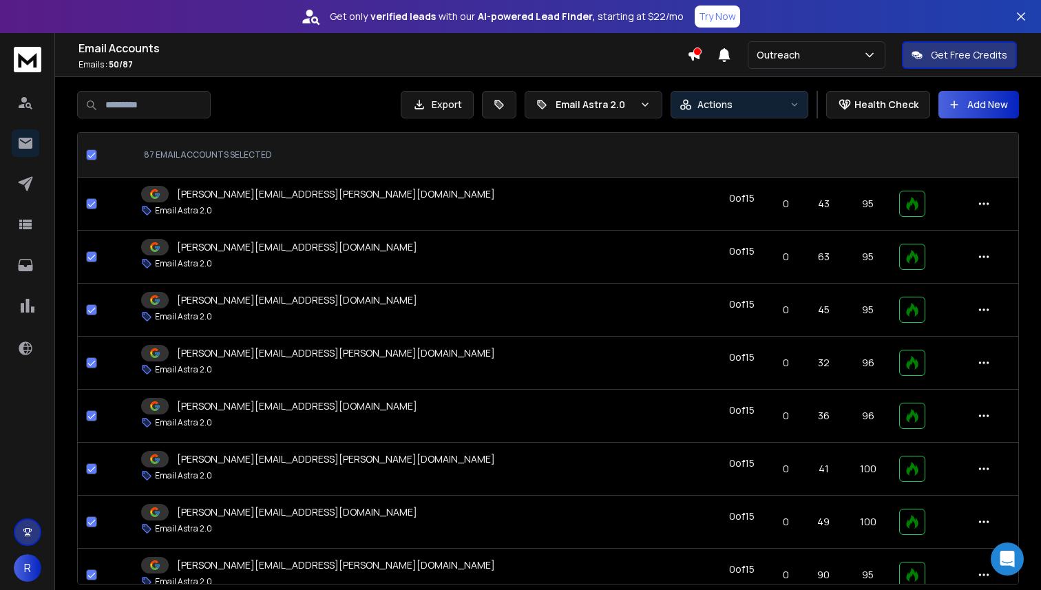
click at [770, 105] on div "Actions" at bounding box center [732, 105] width 105 height 14
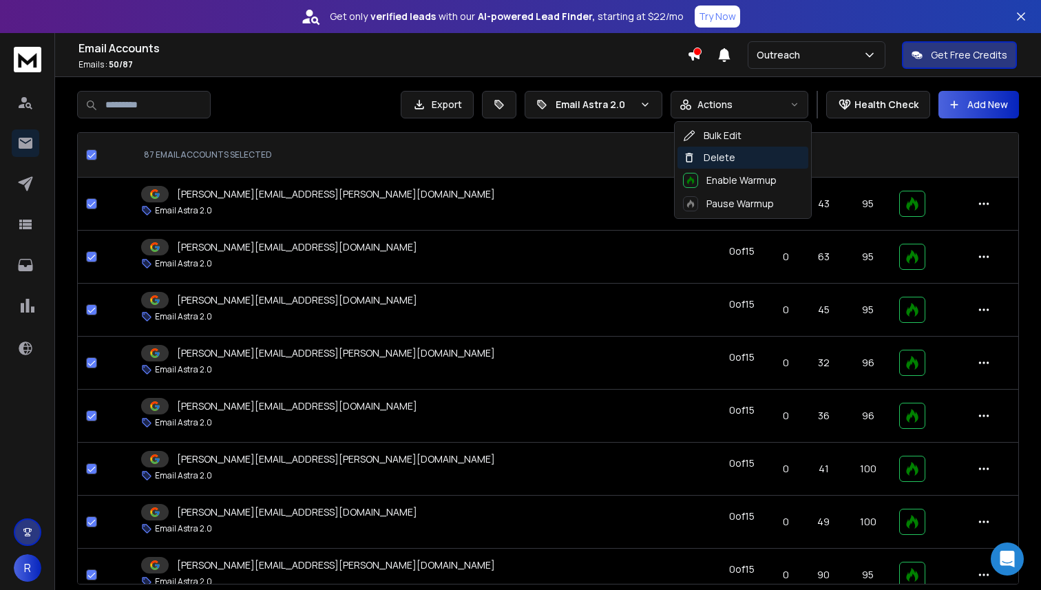
click at [737, 151] on div "Delete" at bounding box center [743, 158] width 131 height 22
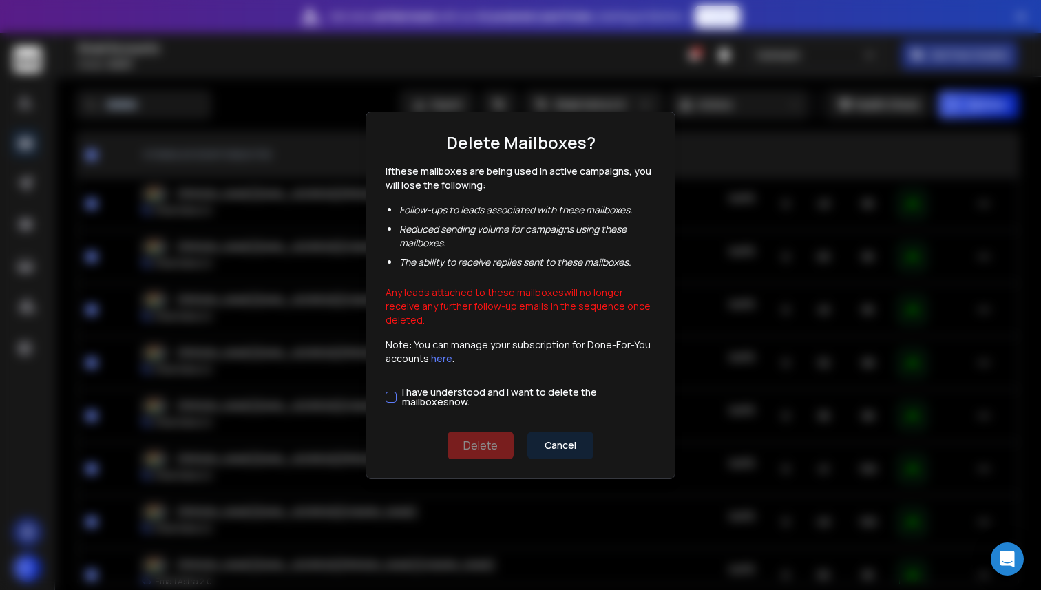
click at [390, 392] on button "I have understood and I want to delete the mailbox es now." at bounding box center [391, 397] width 11 height 11
click at [477, 441] on button "Delete" at bounding box center [481, 446] width 66 height 28
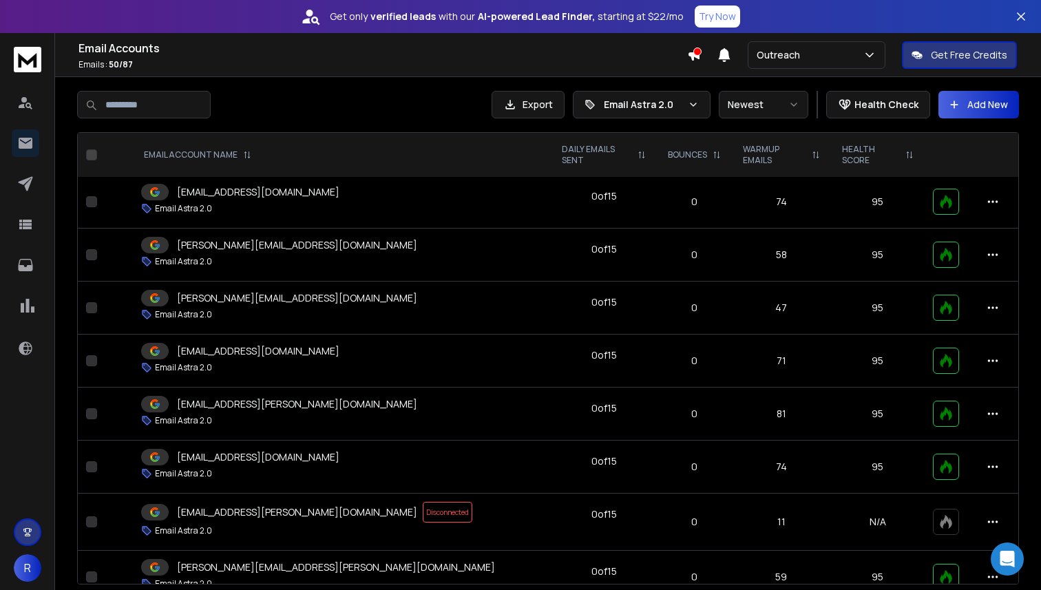
scroll to position [2319, 0]
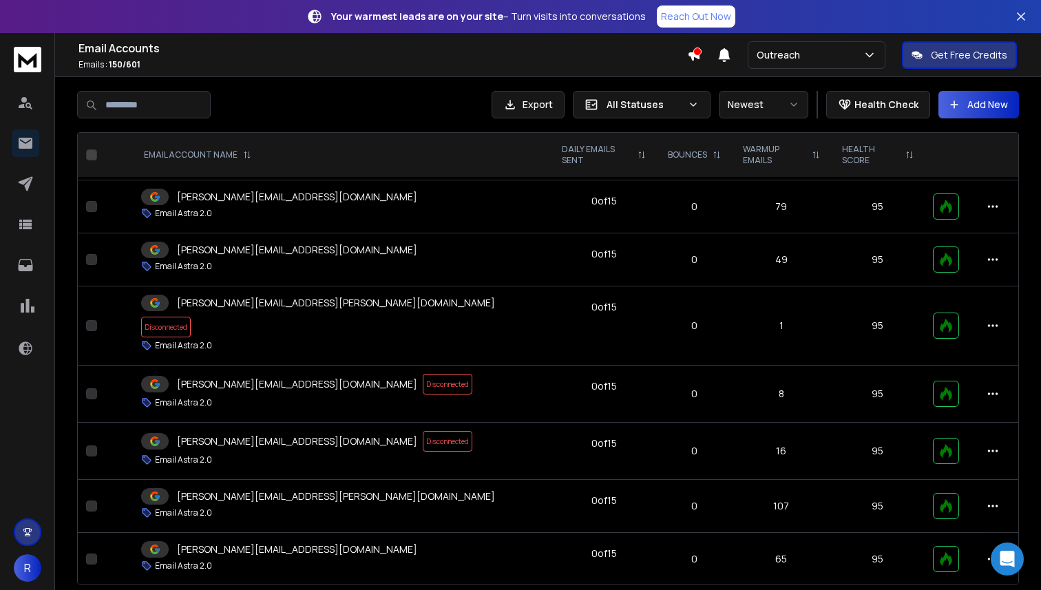
scroll to position [3075, 0]
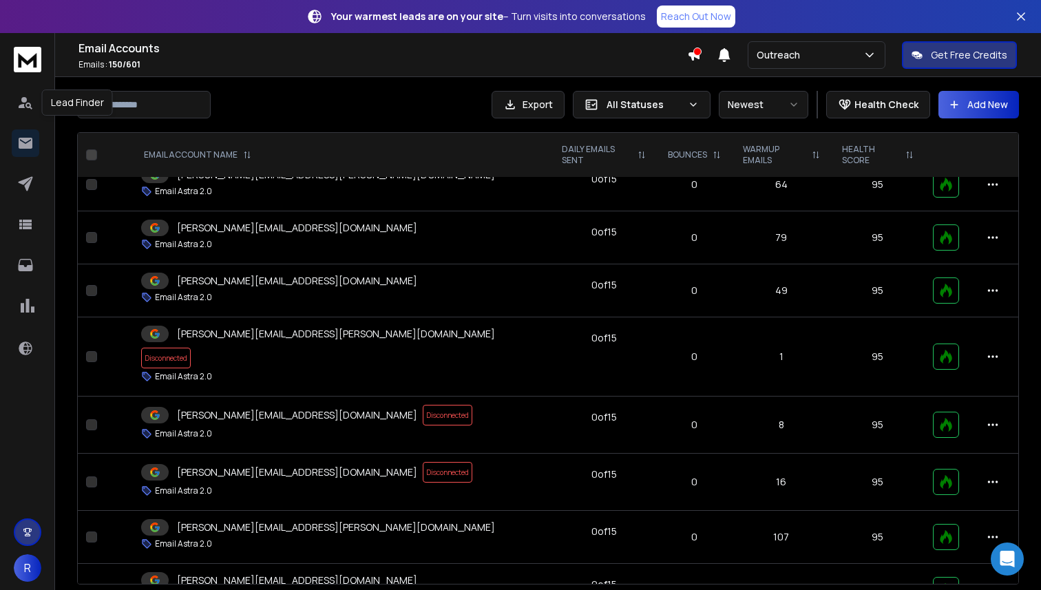
click at [29, 65] on img at bounding box center [28, 59] width 28 height 25
click at [25, 145] on icon at bounding box center [26, 143] width 14 height 11
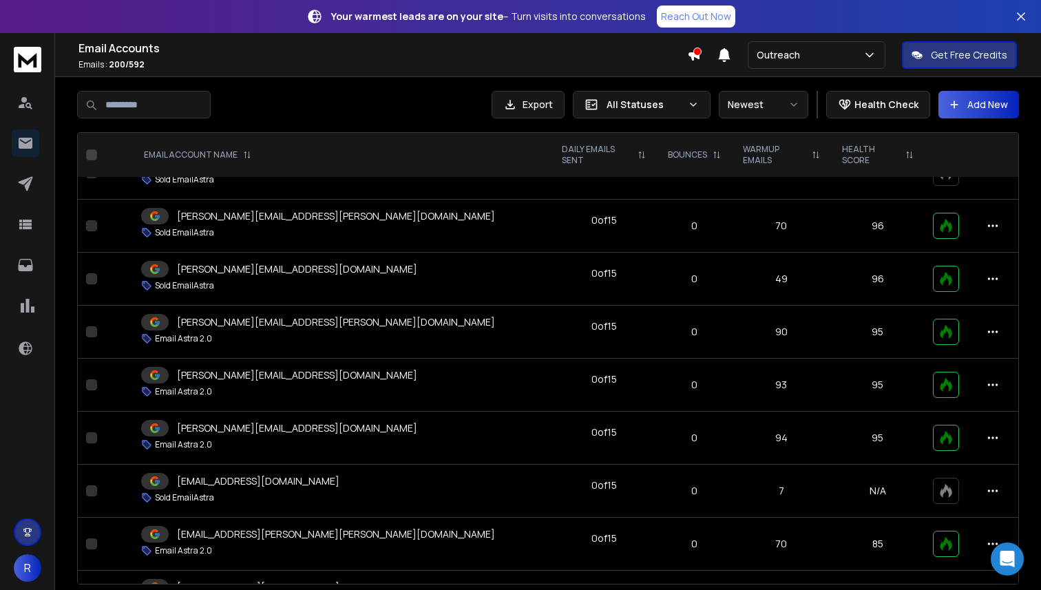
scroll to position [0, 0]
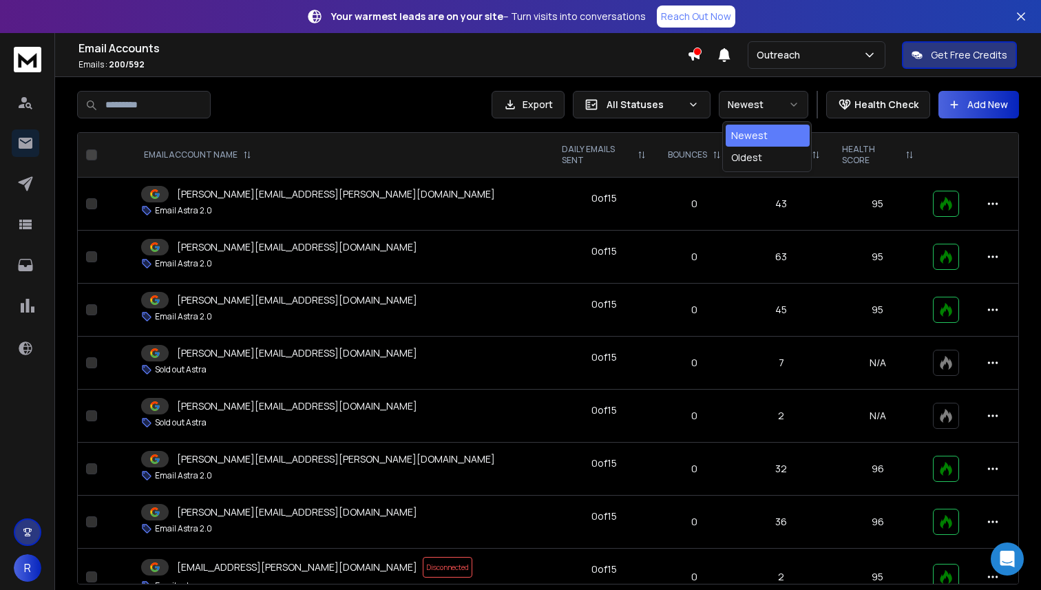
click at [764, 105] on button "Newest" at bounding box center [764, 105] width 90 height 28
click at [653, 105] on p "All Statuses" at bounding box center [645, 105] width 76 height 14
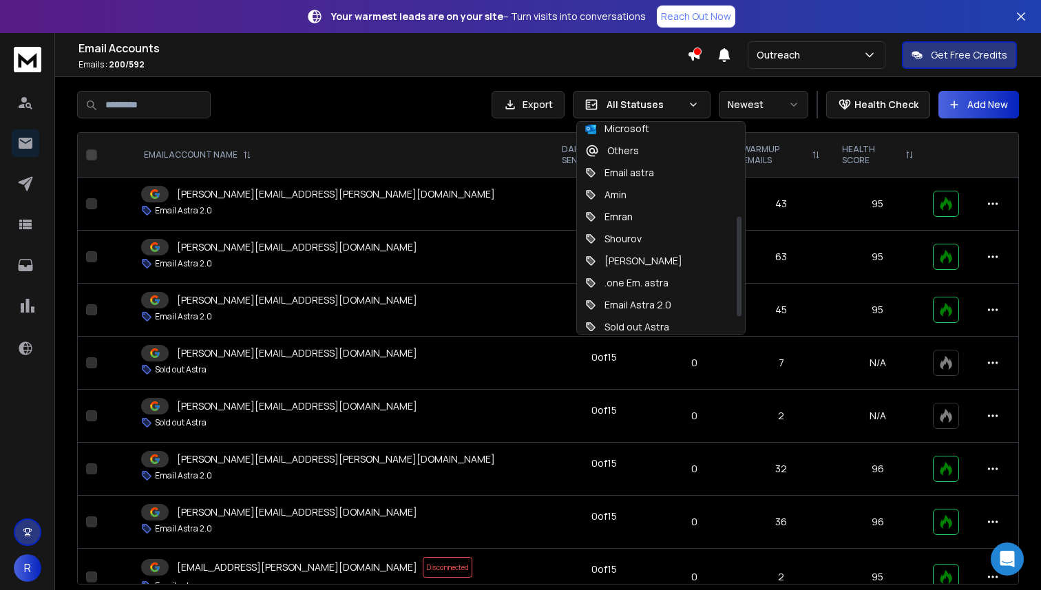
scroll to position [218, 0]
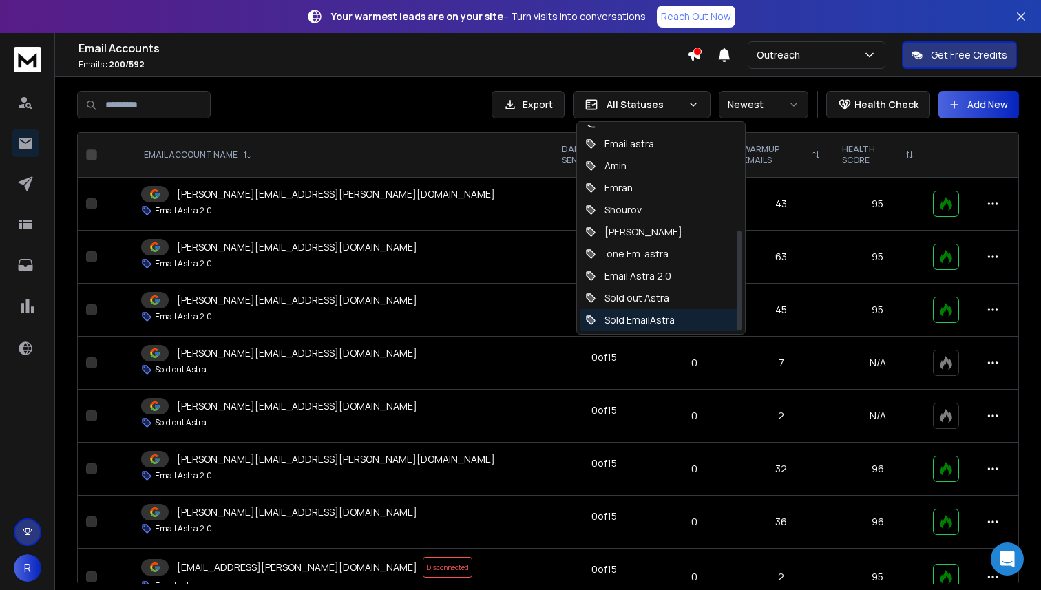
click at [636, 316] on div "Sold EmailAstra" at bounding box center [630, 320] width 90 height 14
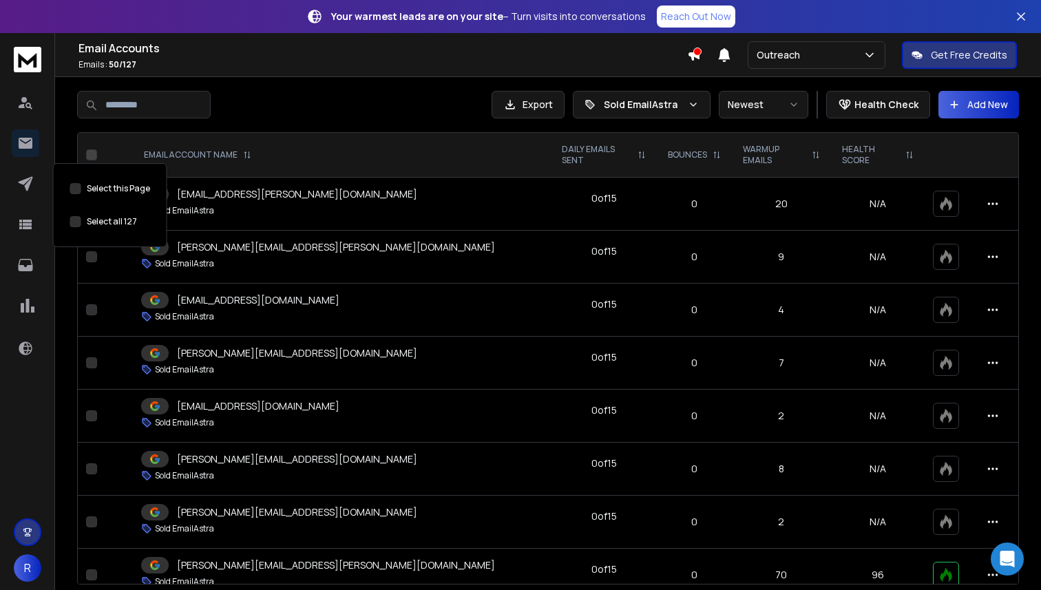
click at [73, 219] on button "Select this Page" at bounding box center [75, 221] width 11 height 11
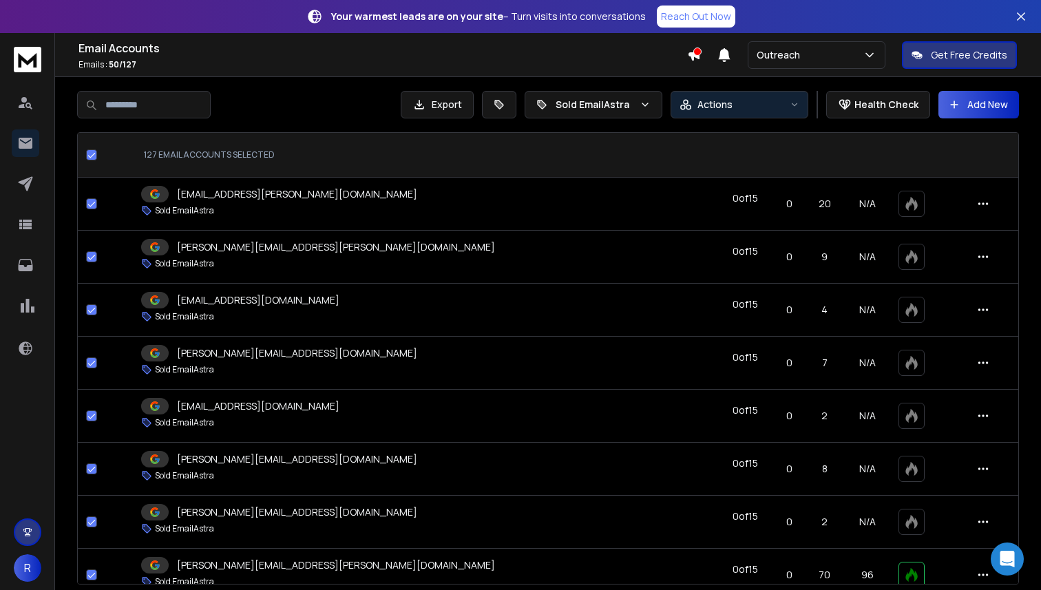
click at [760, 104] on div "Actions" at bounding box center [732, 105] width 105 height 14
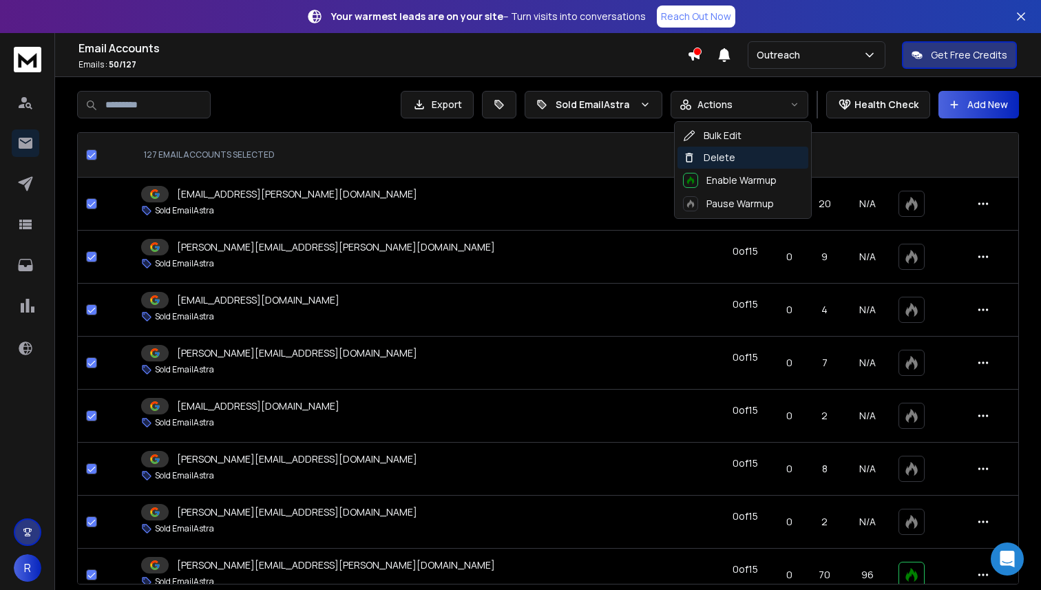
click at [743, 157] on div "Delete" at bounding box center [743, 158] width 131 height 22
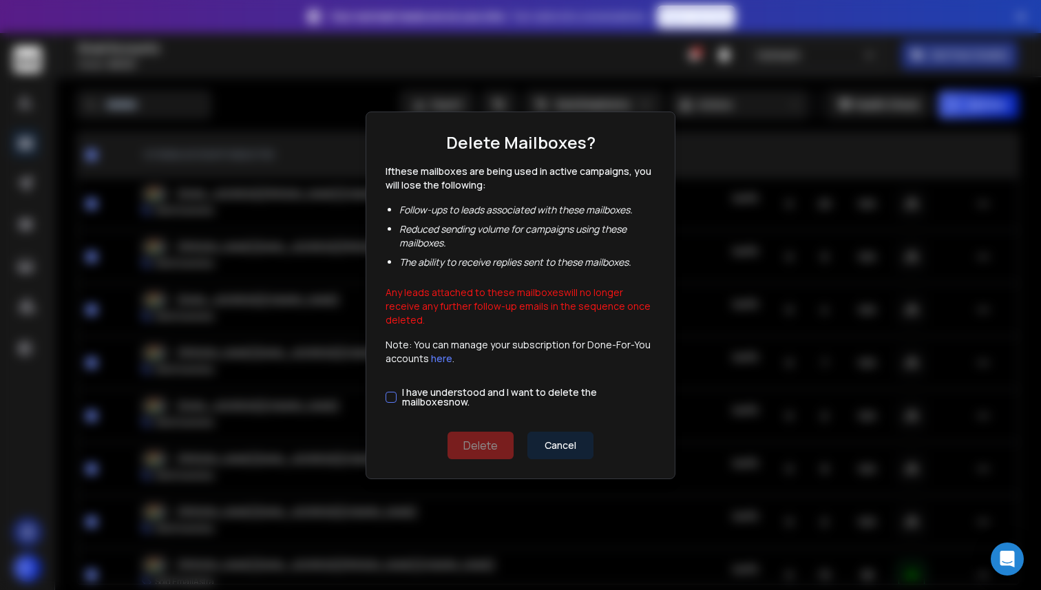
click at [392, 392] on button "I have understood and I want to delete the mailbox es now." at bounding box center [391, 397] width 11 height 11
click at [492, 441] on button "Delete" at bounding box center [481, 446] width 66 height 28
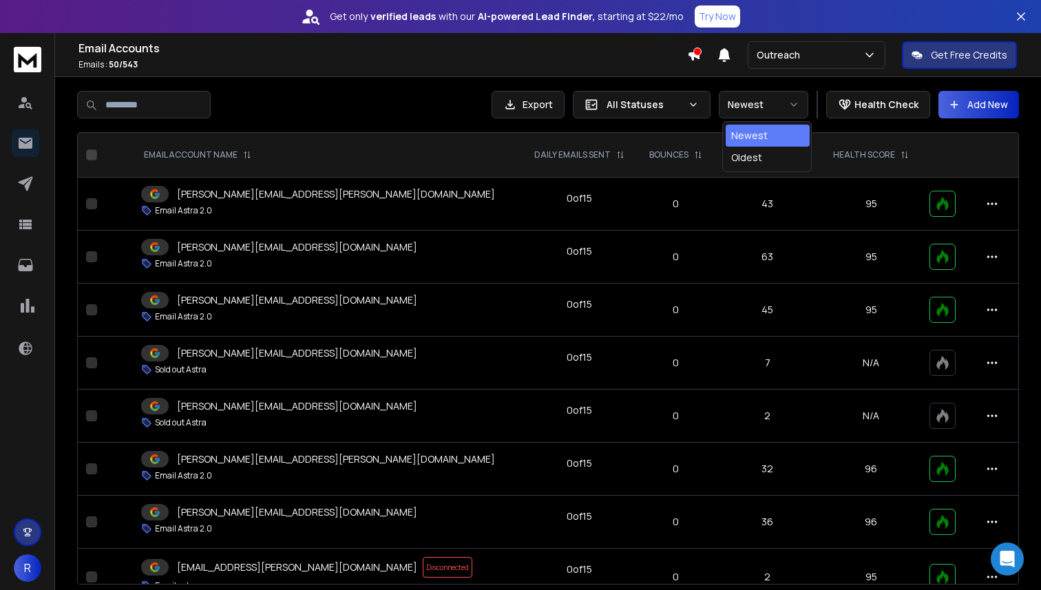
click at [772, 107] on button "Newest" at bounding box center [764, 105] width 90 height 28
click at [865, 106] on p "Health Check" at bounding box center [887, 105] width 64 height 14
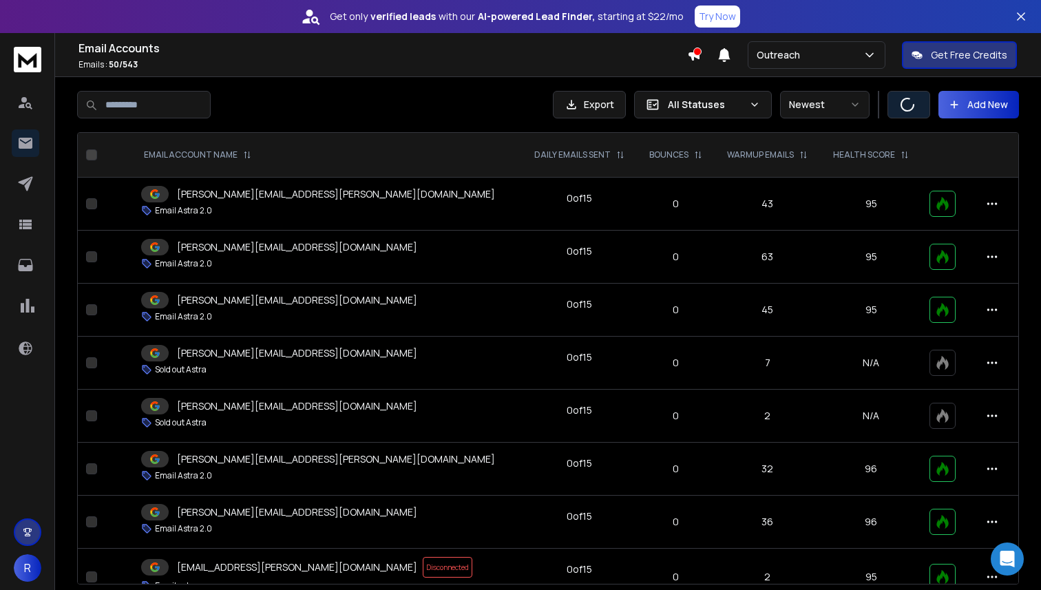
click at [714, 109] on p "All Statuses" at bounding box center [706, 105] width 76 height 14
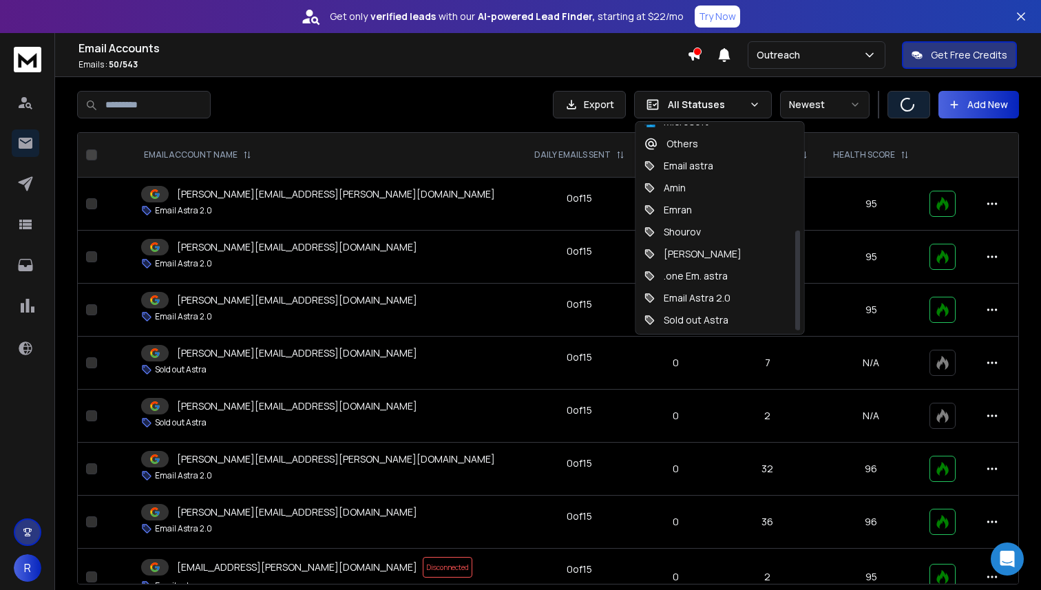
scroll to position [218, 0]
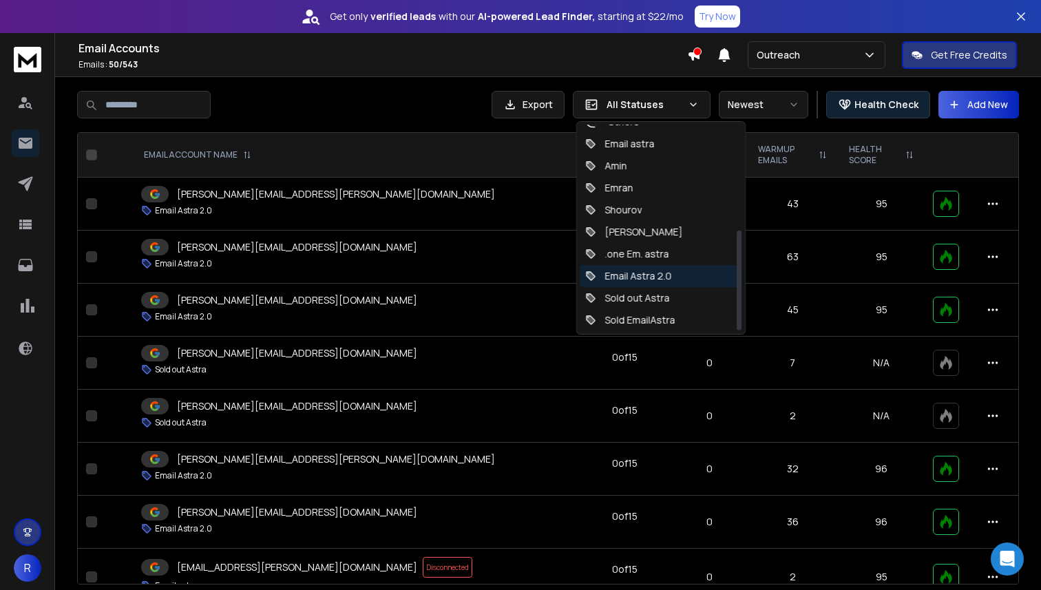
click at [660, 278] on div "Email Astra 2.0" at bounding box center [628, 276] width 86 height 14
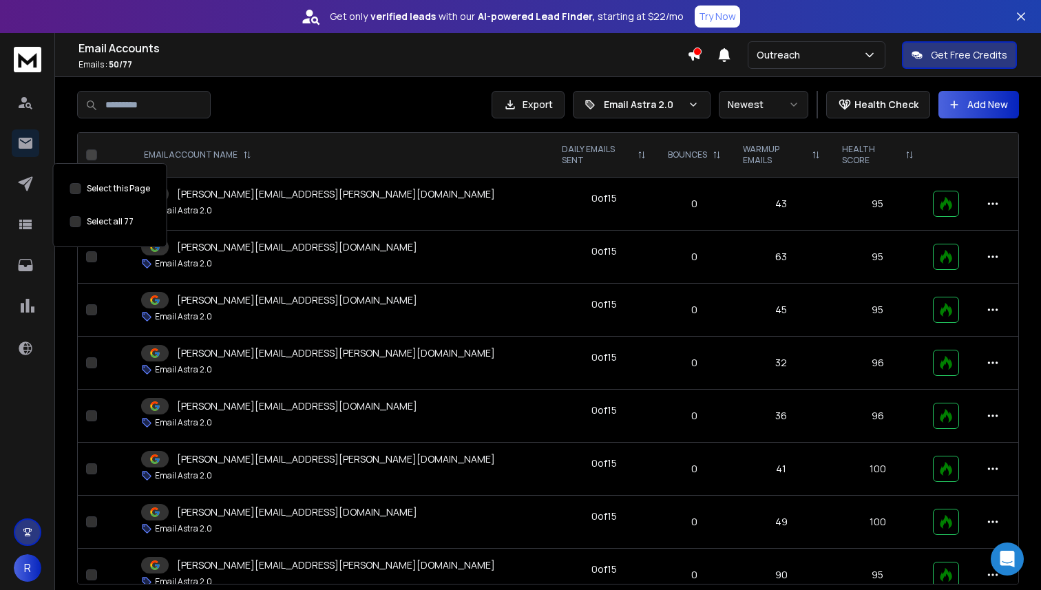
click at [74, 222] on button "Select this Page" at bounding box center [75, 221] width 11 height 11
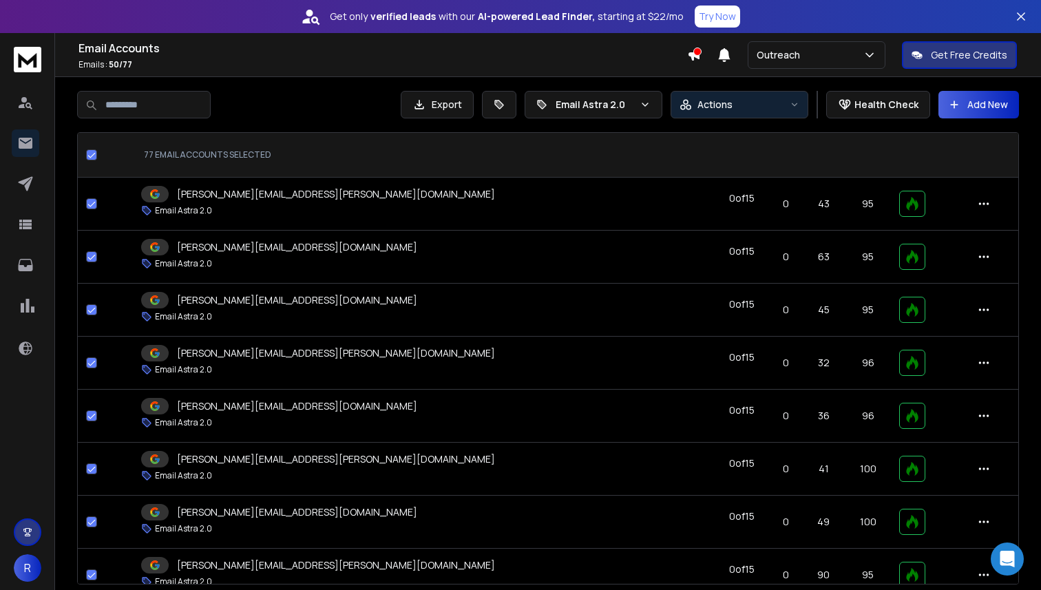
click at [766, 106] on div "Actions" at bounding box center [732, 105] width 105 height 14
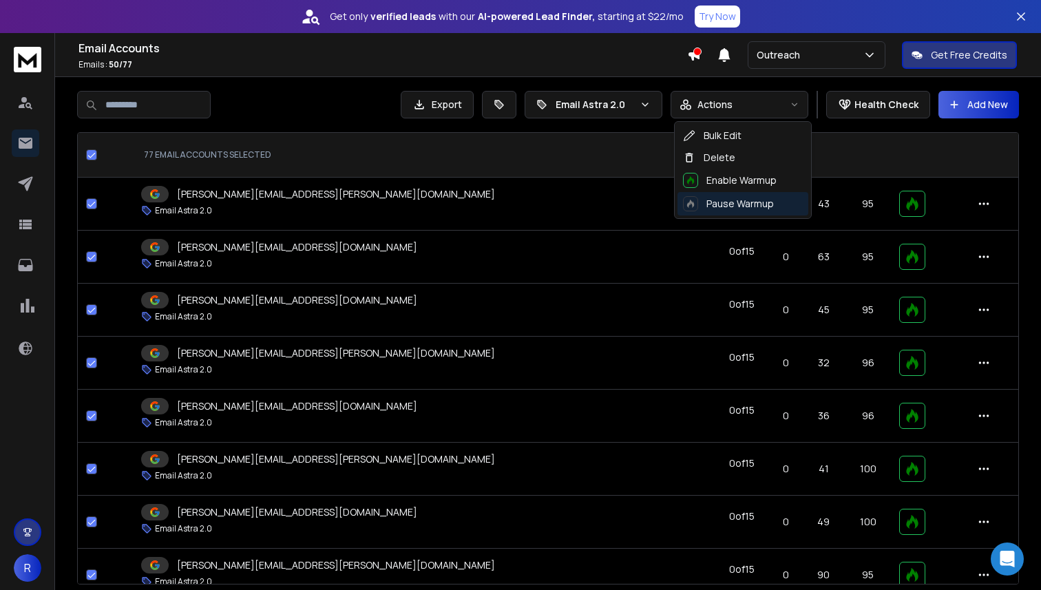
click at [456, 150] on div "77 EMAIL ACCOUNTS SELECTED" at bounding box center [423, 154] width 558 height 11
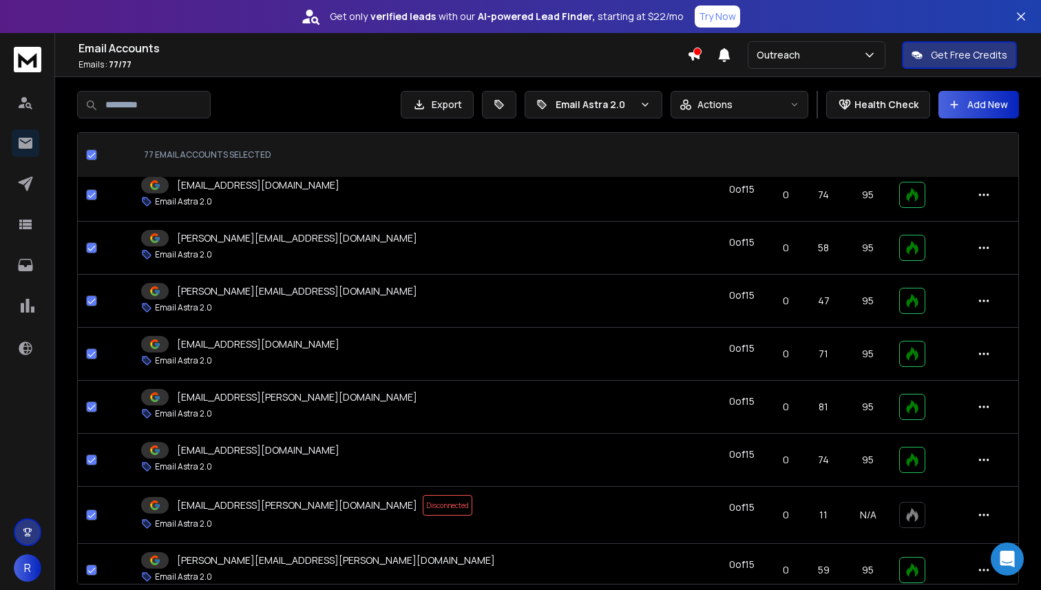
scroll to position [1037, 0]
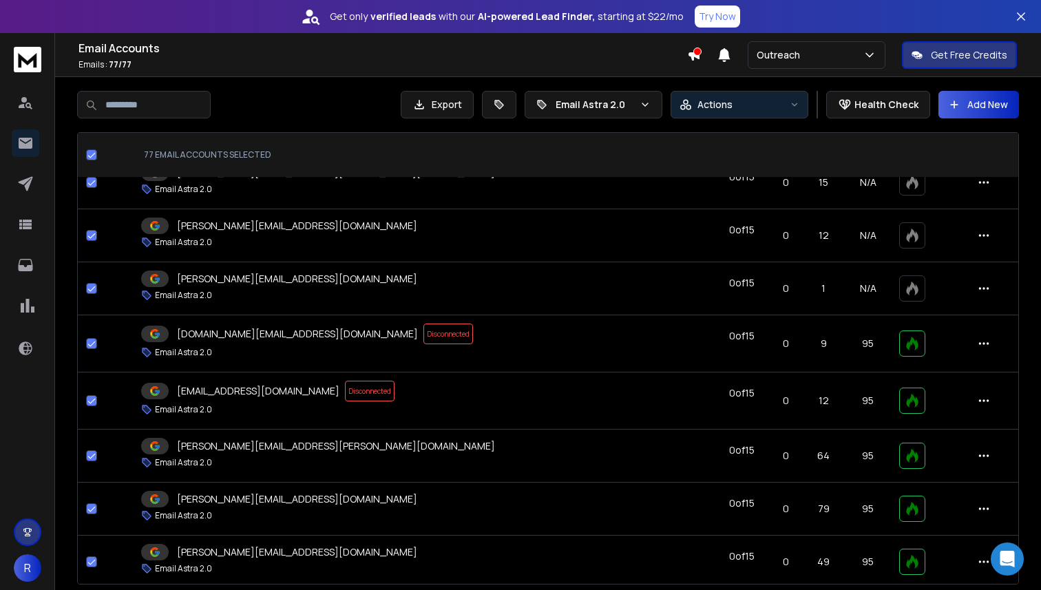
click at [778, 106] on div "Actions" at bounding box center [732, 105] width 105 height 14
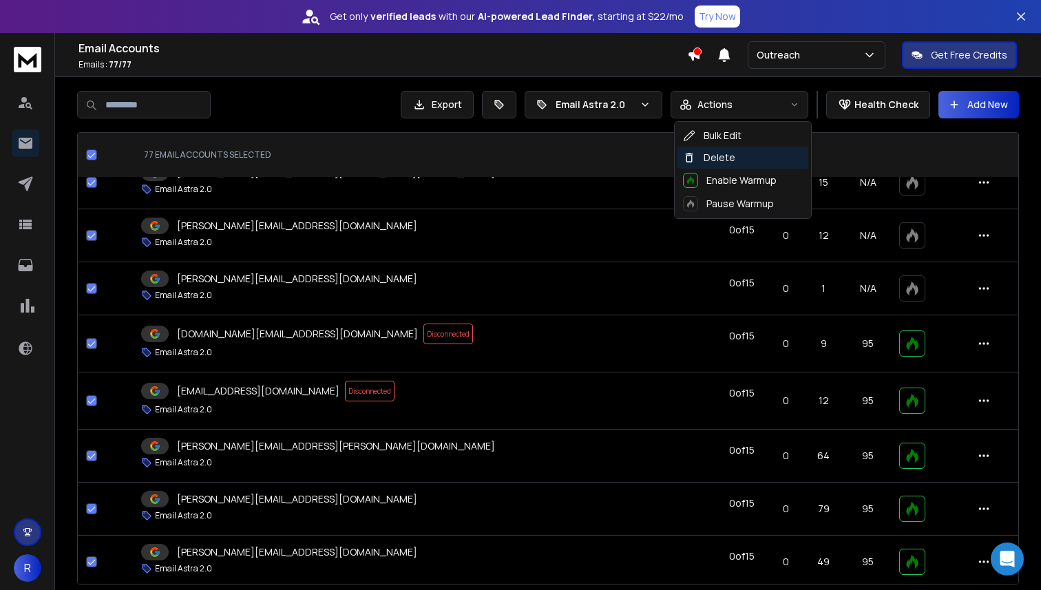
click at [729, 152] on div "Delete" at bounding box center [709, 158] width 52 height 14
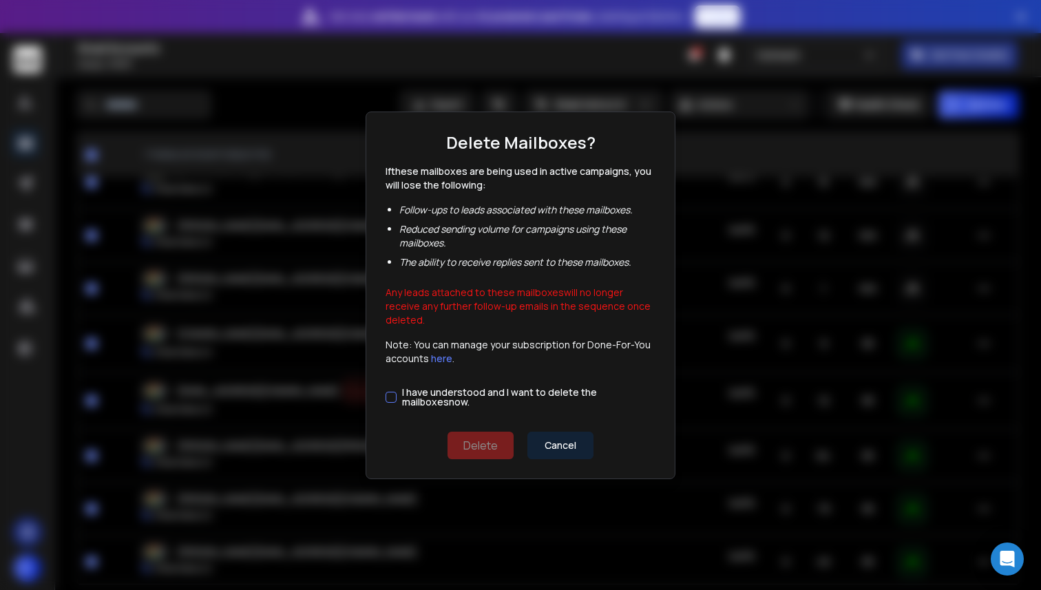
click at [391, 392] on button "I have understood and I want to delete the mailbox es now." at bounding box center [391, 397] width 11 height 11
click at [472, 434] on button "Delete" at bounding box center [481, 446] width 66 height 28
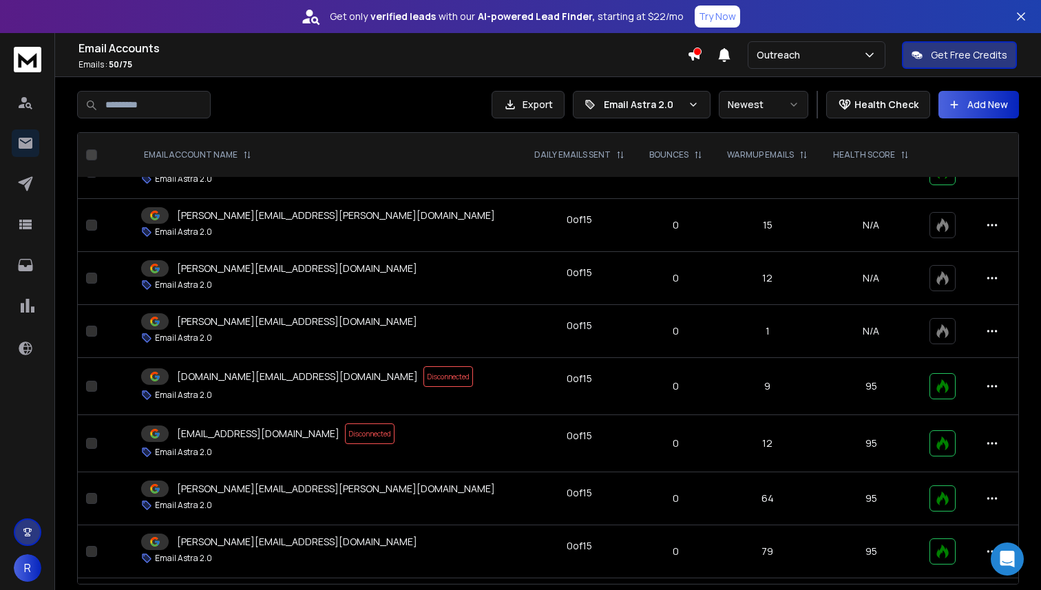
scroll to position [216, 0]
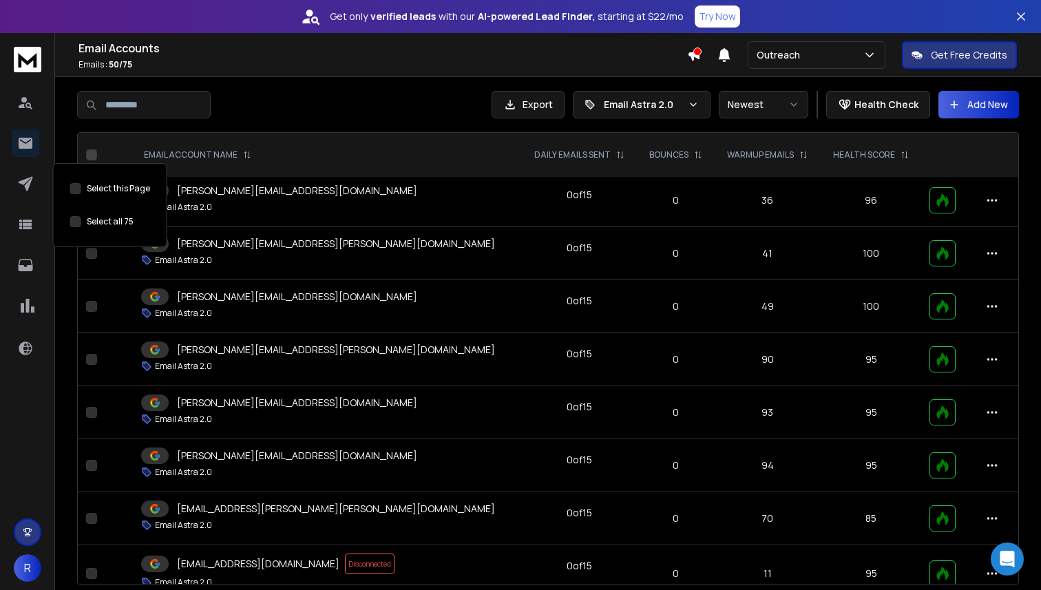
click at [91, 156] on button "Select this Page" at bounding box center [91, 154] width 11 height 11
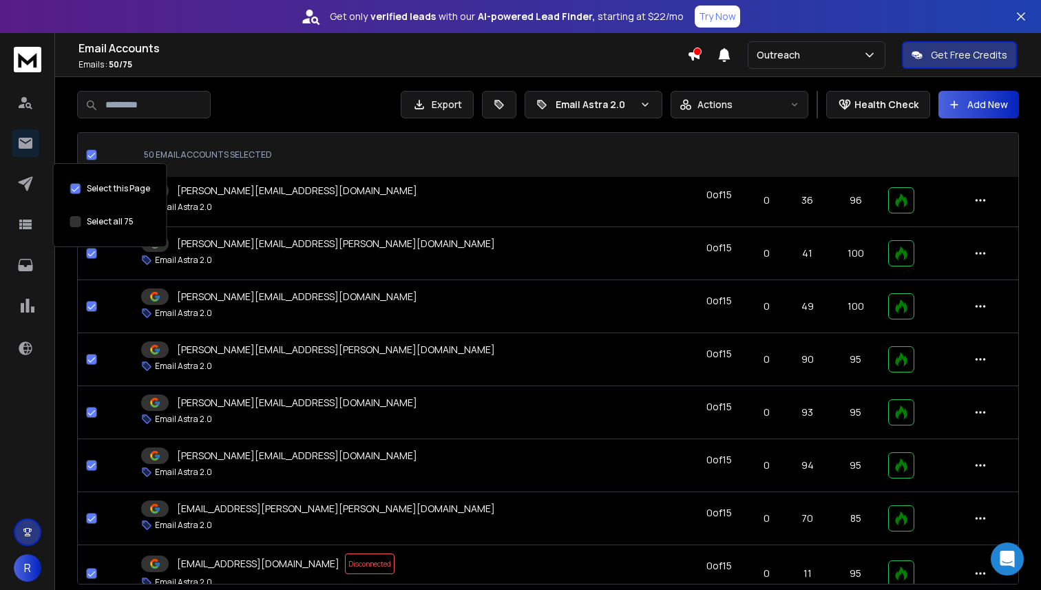
click at [72, 218] on button "Select this Page" at bounding box center [75, 221] width 11 height 11
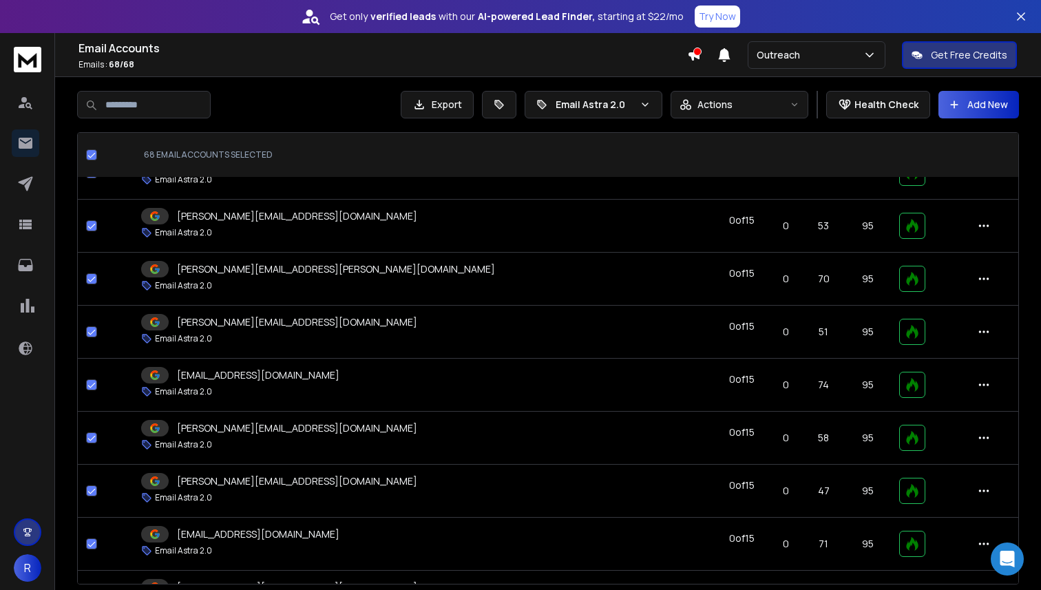
scroll to position [1092, 0]
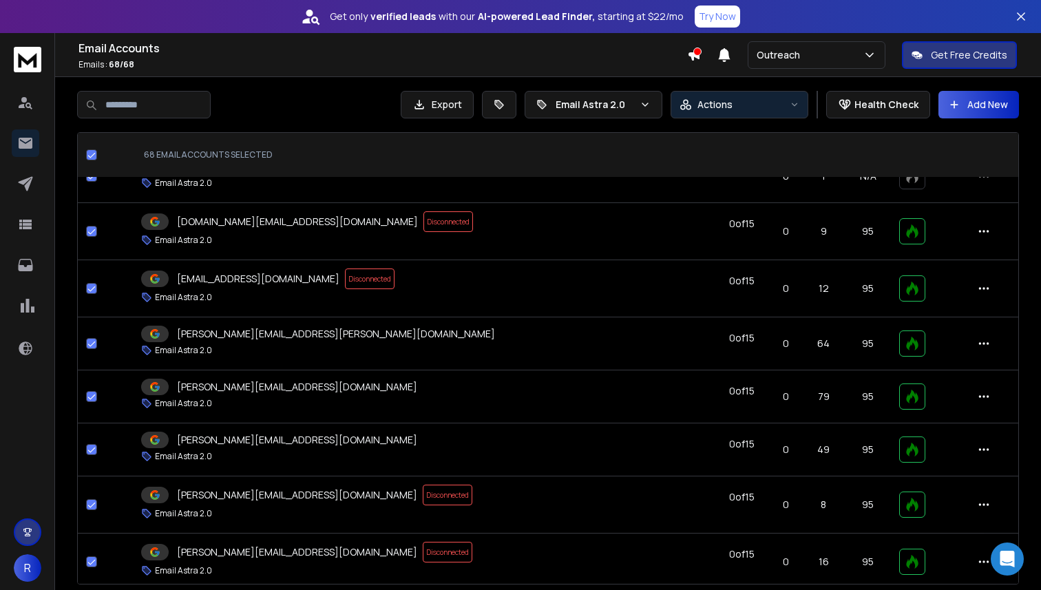
click at [750, 106] on div "Actions" at bounding box center [732, 105] width 105 height 14
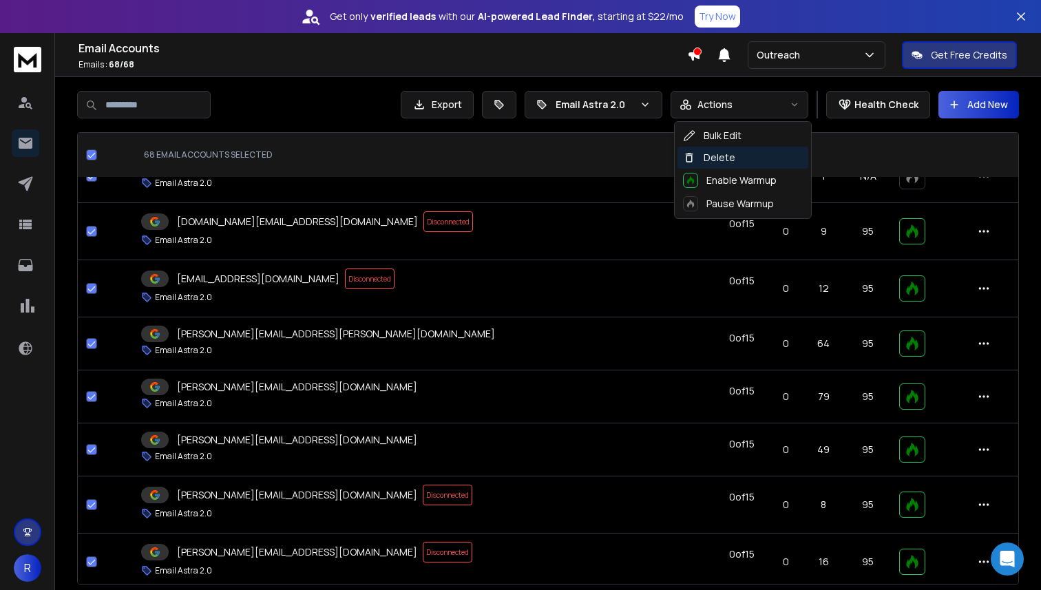
click at [736, 165] on div "Delete" at bounding box center [743, 158] width 131 height 22
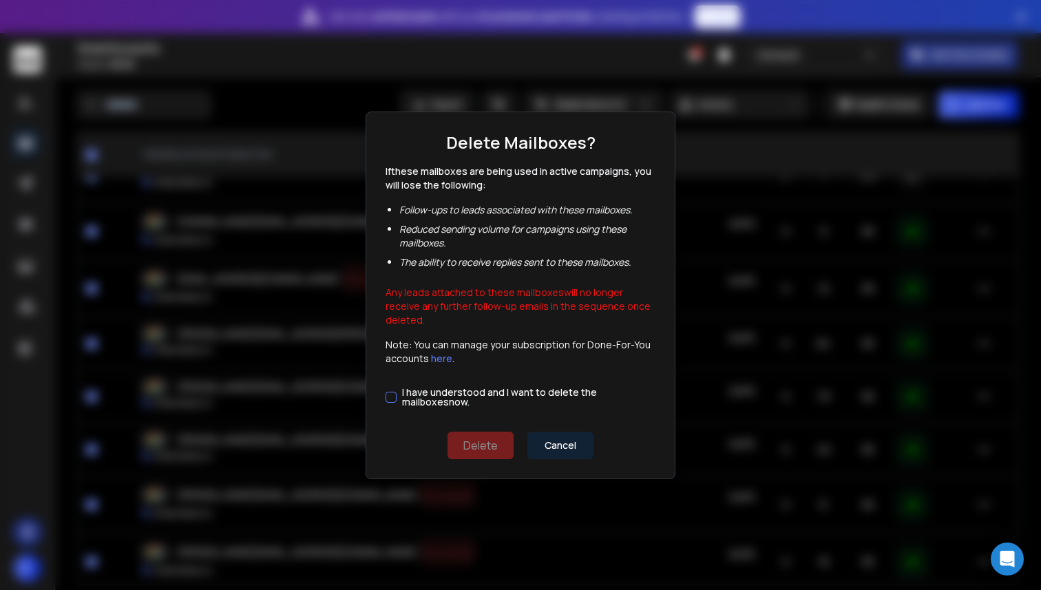
click at [392, 392] on button "I have understood and I want to delete the mailbox es now." at bounding box center [391, 397] width 11 height 11
click at [470, 432] on button "Delete" at bounding box center [481, 446] width 66 height 28
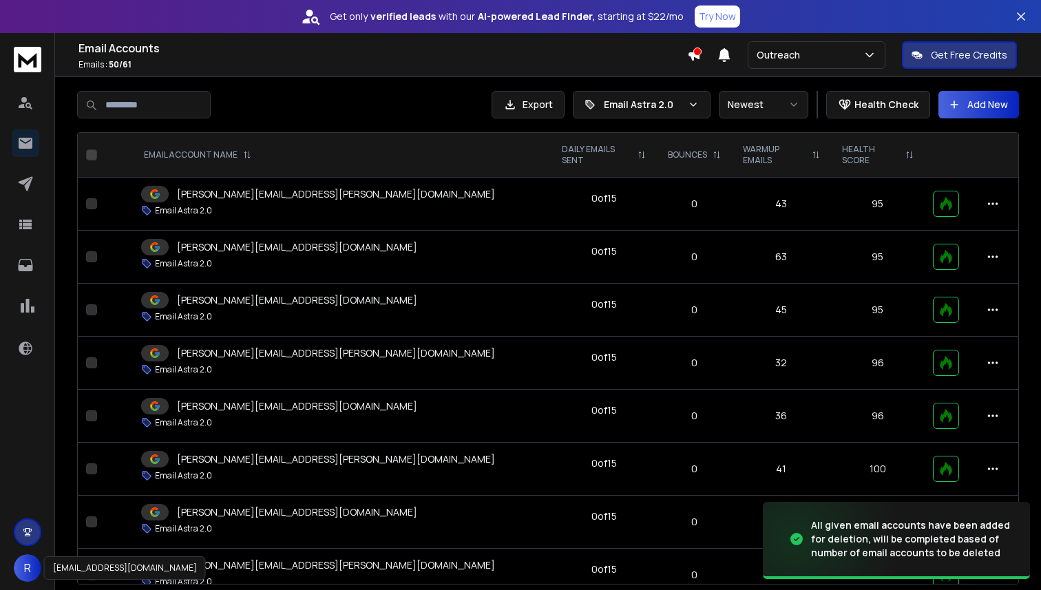
click at [19, 562] on span "R" at bounding box center [28, 568] width 28 height 28
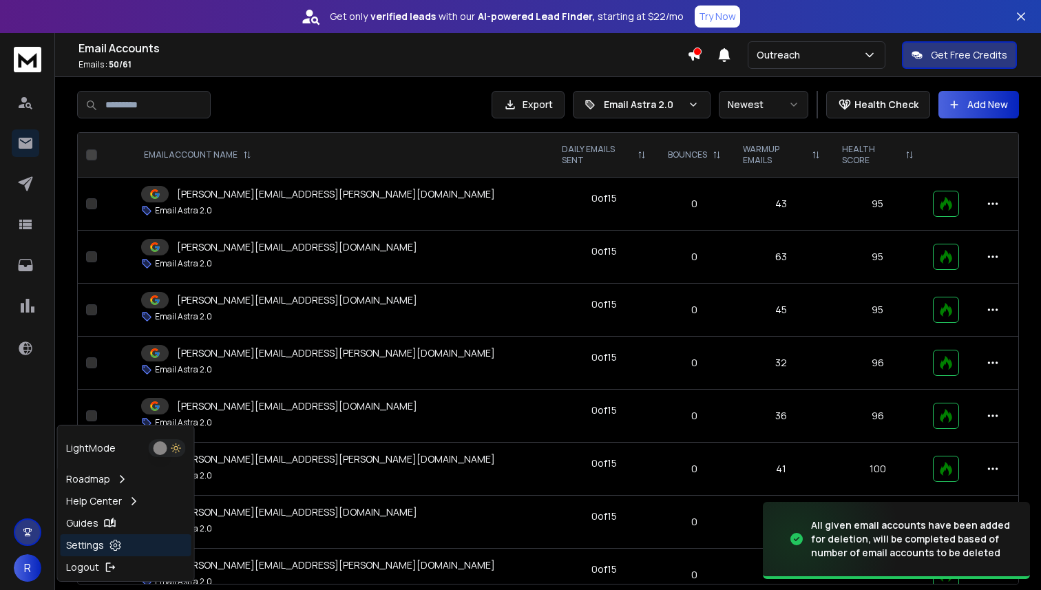
click at [94, 548] on p "Settings" at bounding box center [85, 545] width 38 height 14
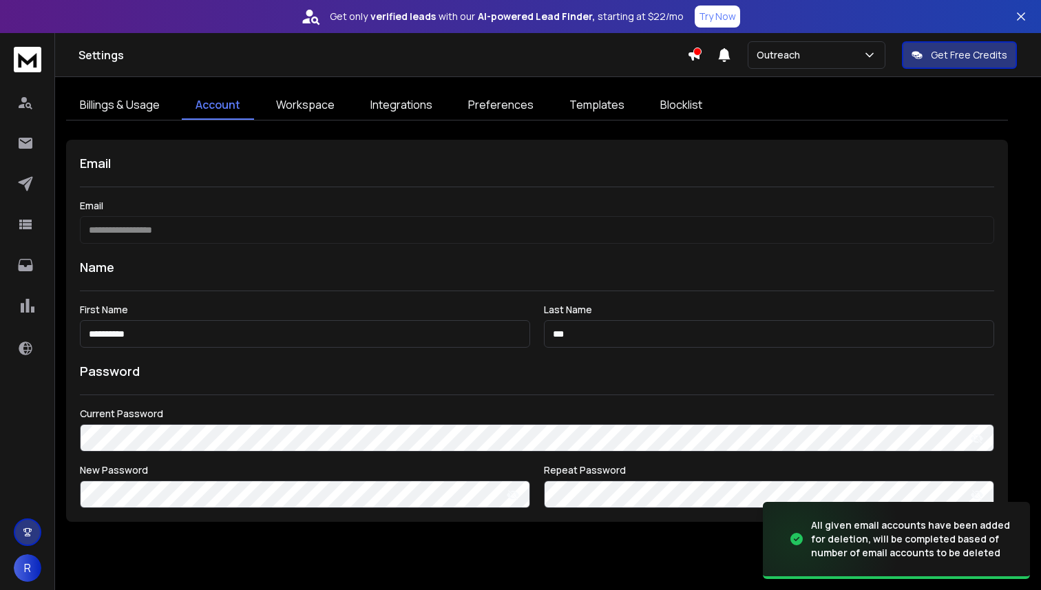
click at [114, 99] on link "Billings & Usage" at bounding box center [119, 105] width 107 height 29
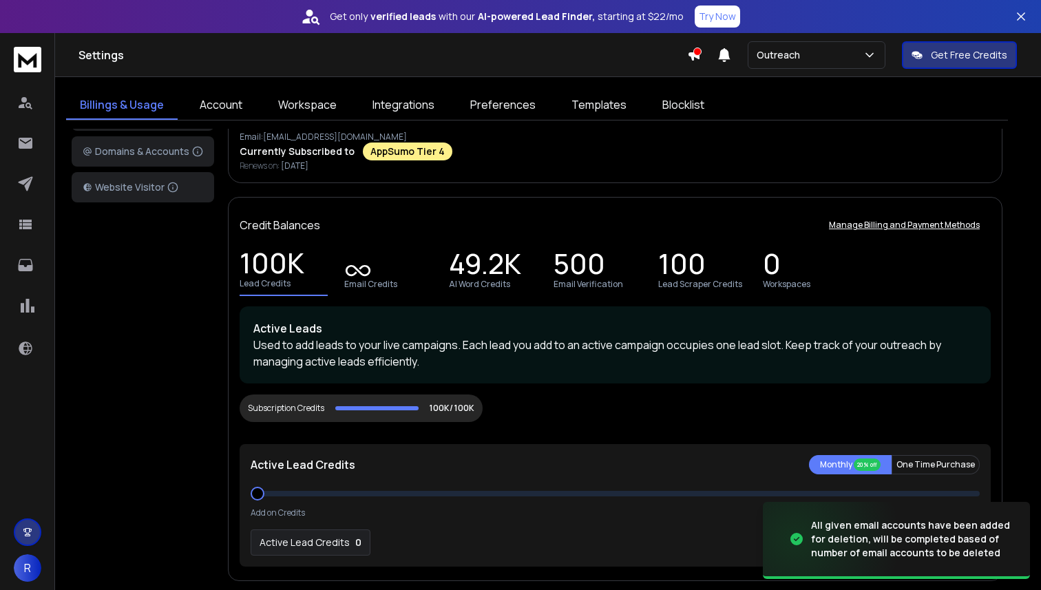
scroll to position [78, 0]
